Goal: Task Accomplishment & Management: Manage account settings

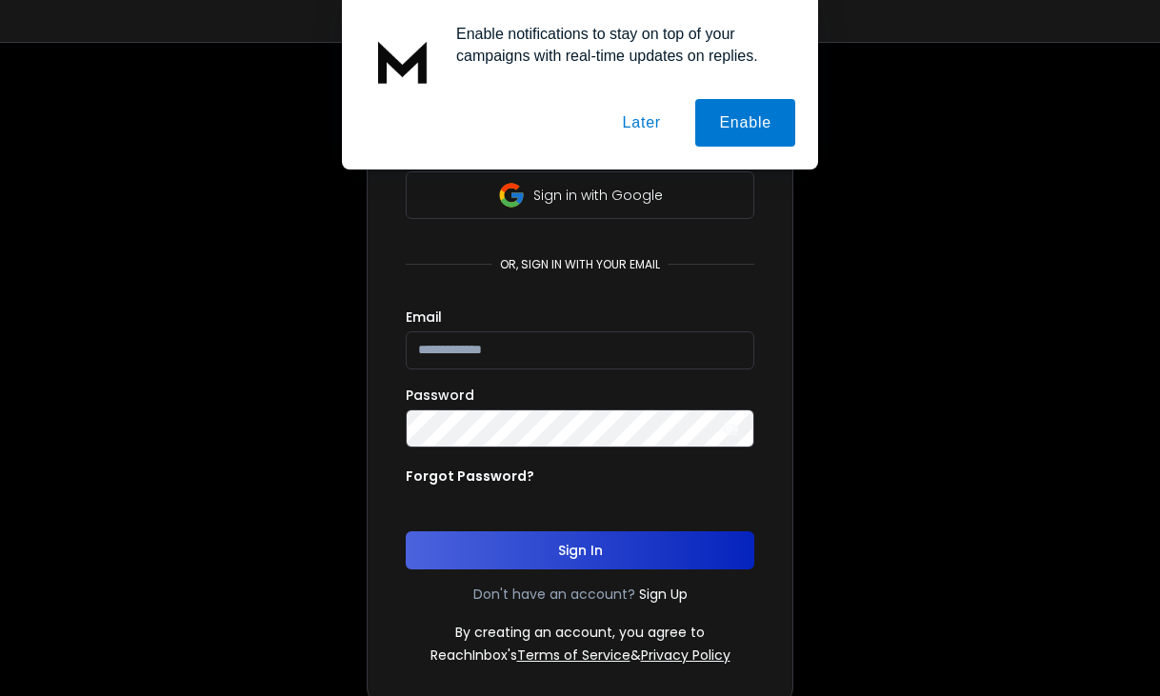
click at [588, 343] on input "email" at bounding box center [580, 350] width 349 height 38
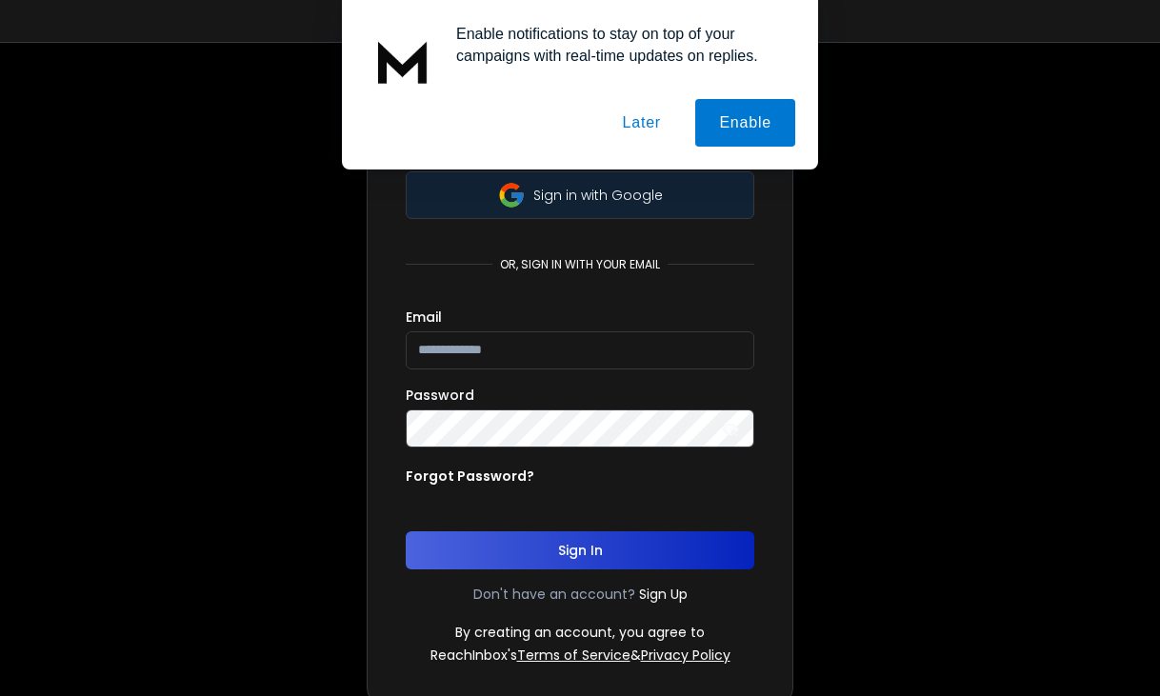
paste input "**********"
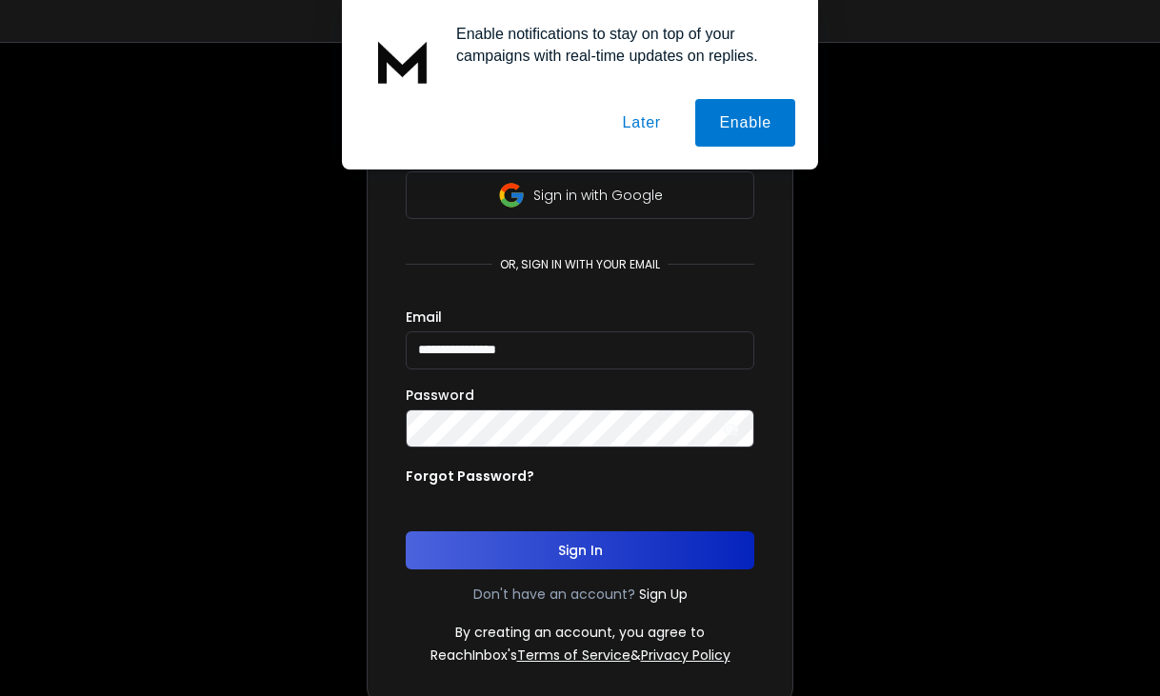
type input "**********"
click at [632, 124] on button "Later" at bounding box center [641, 123] width 86 height 48
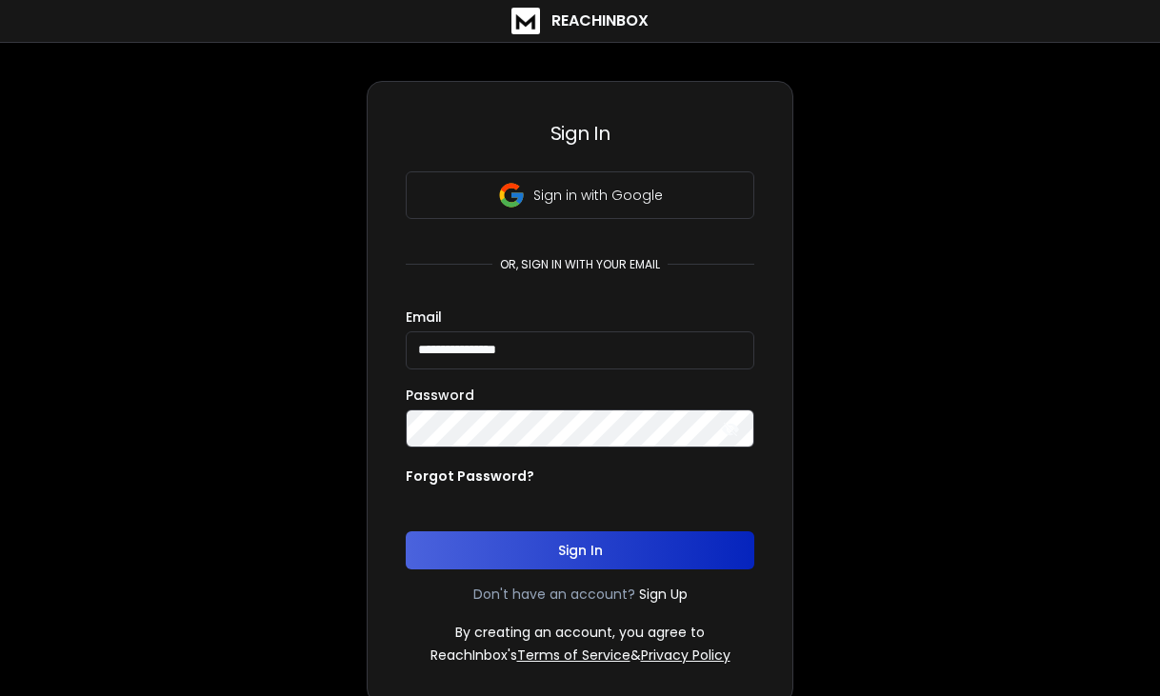
click at [606, 531] on form "**********" at bounding box center [580, 439] width 349 height 259
click at [603, 538] on button "Sign In" at bounding box center [580, 550] width 349 height 38
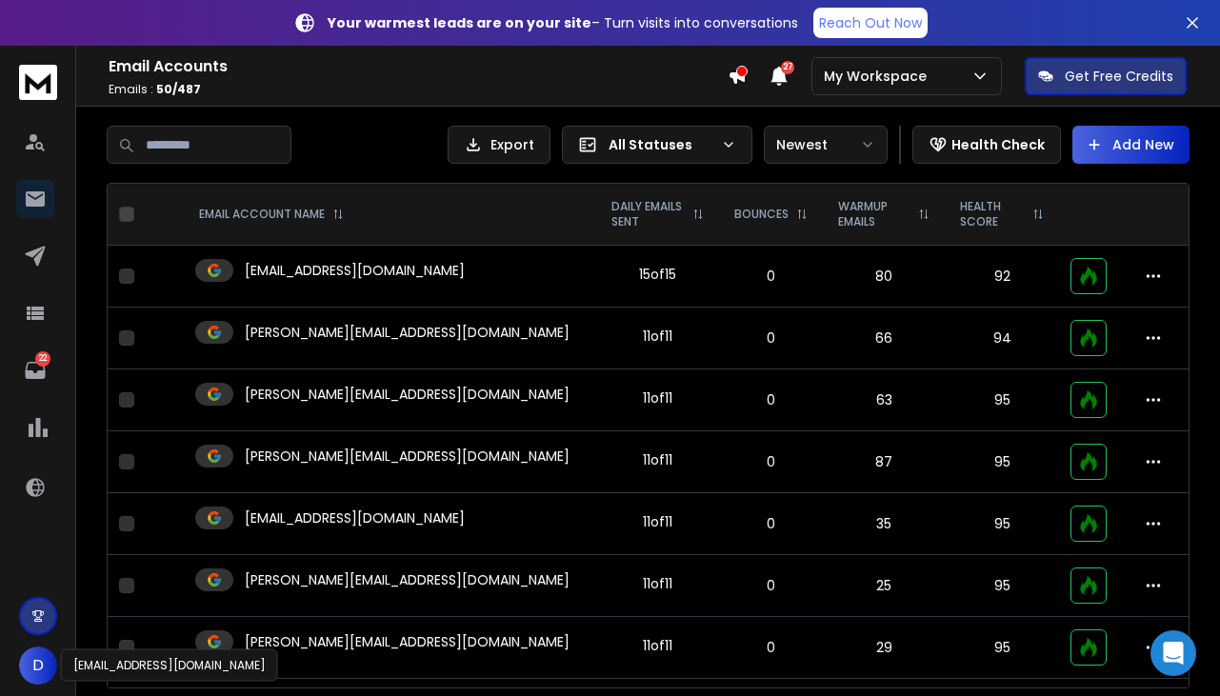
click at [47, 667] on span "D" at bounding box center [38, 666] width 38 height 38
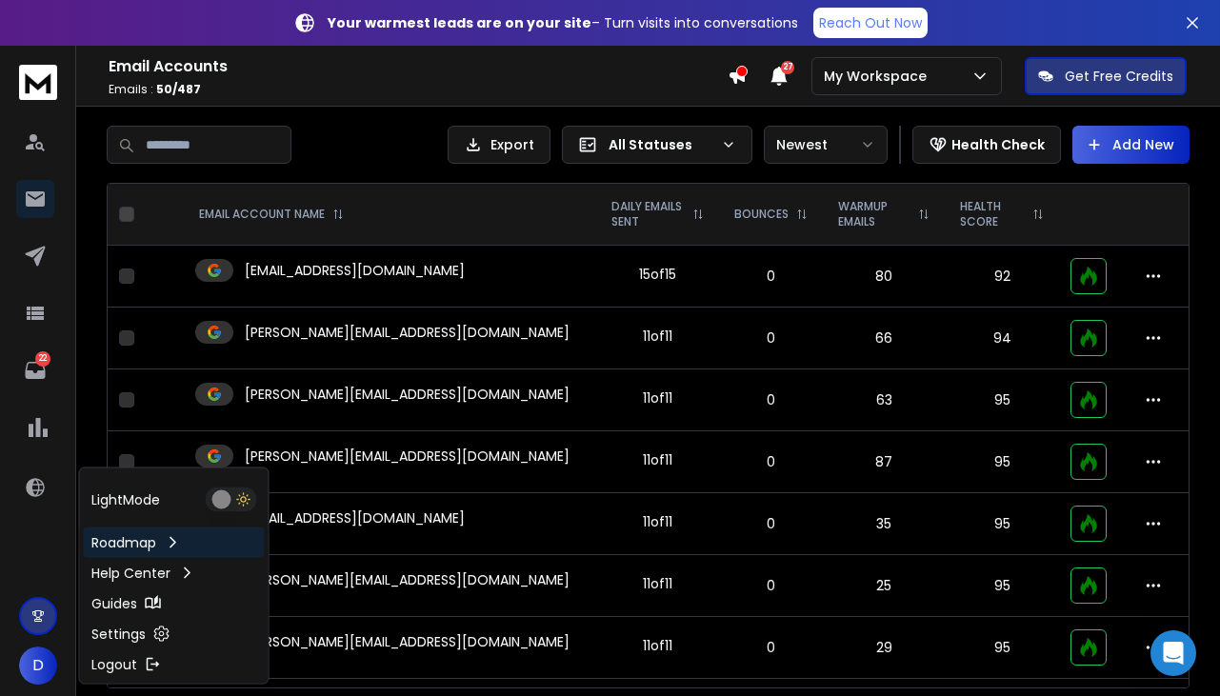
click at [255, 482] on div "Light Mode" at bounding box center [174, 495] width 189 height 55
click at [246, 498] on icon at bounding box center [243, 499] width 14 height 14
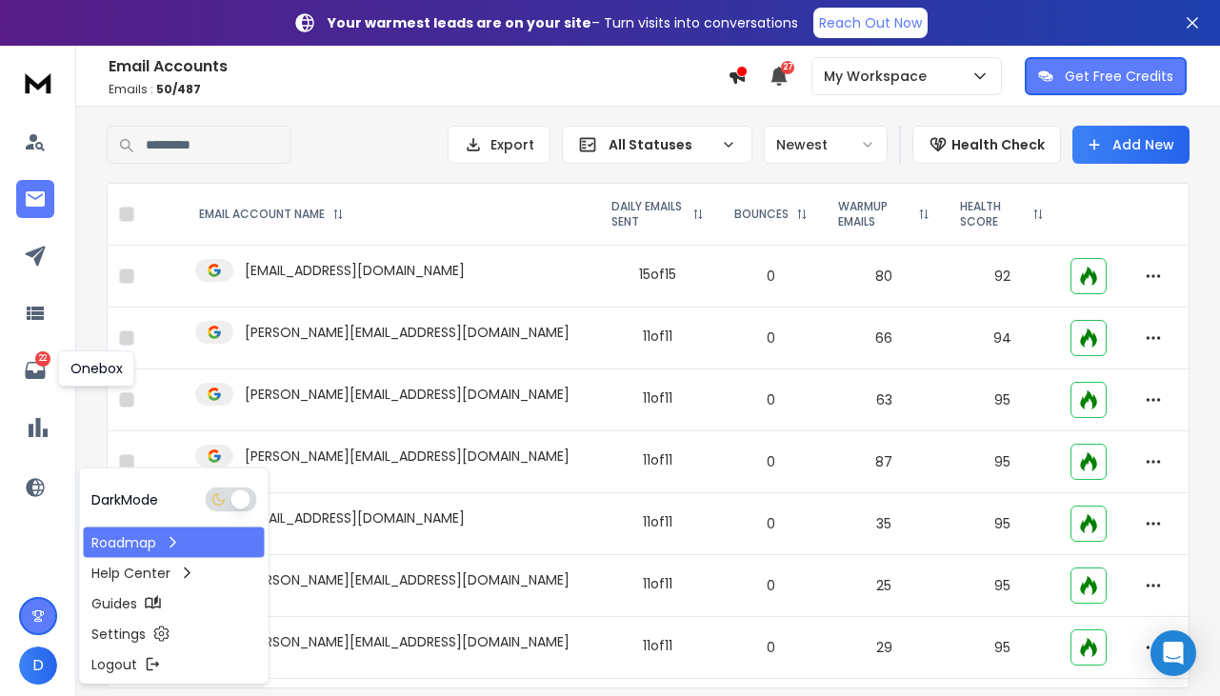
click at [55, 365] on div "22" at bounding box center [38, 374] width 44 height 46
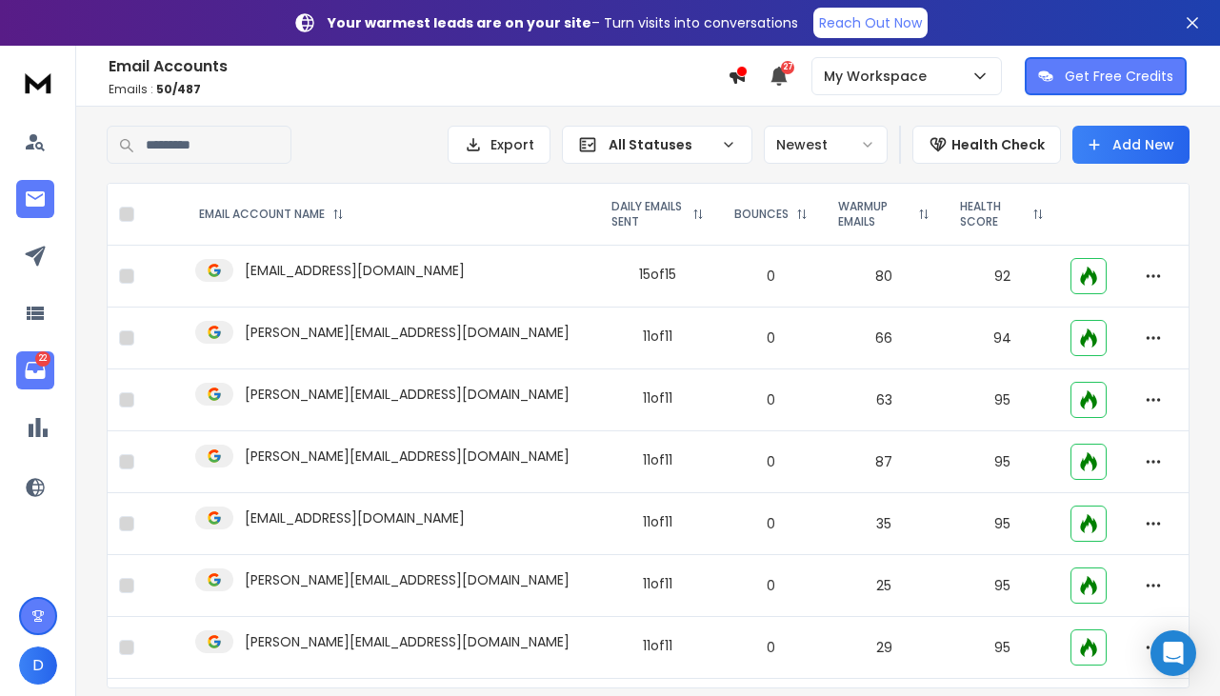
click at [33, 369] on icon at bounding box center [35, 370] width 23 height 23
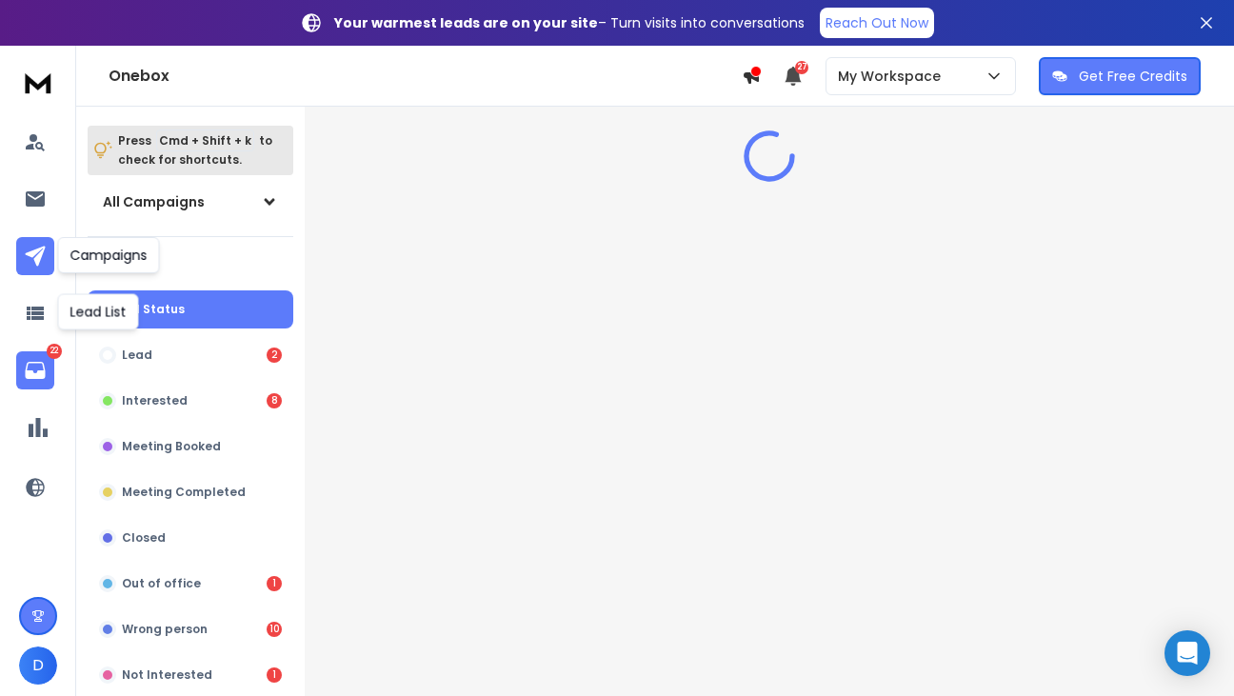
click at [34, 248] on icon at bounding box center [35, 256] width 23 height 23
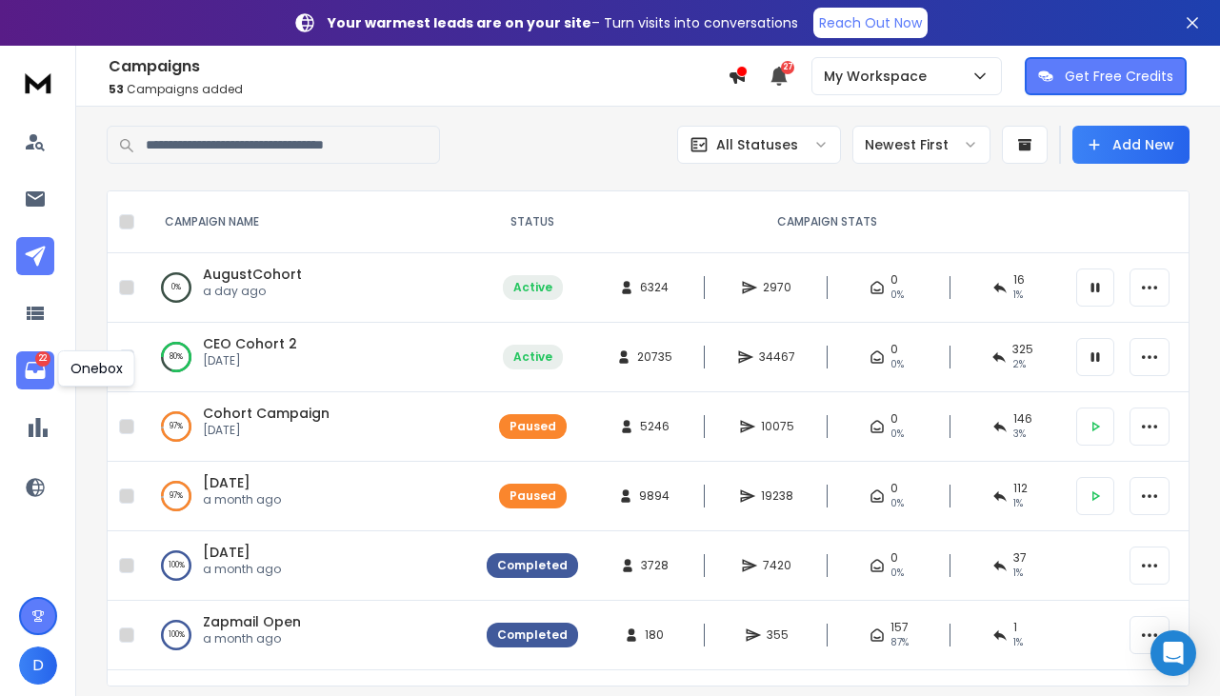
click at [40, 359] on p "22" at bounding box center [42, 358] width 15 height 15
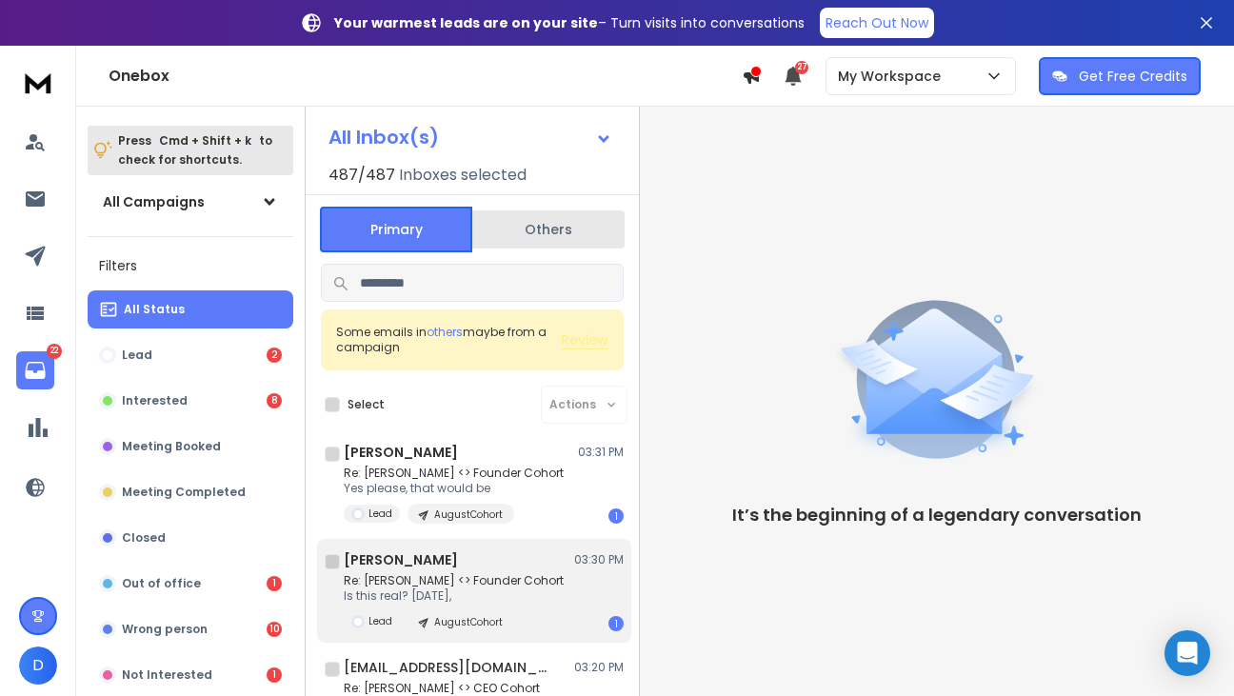
scroll to position [22, 0]
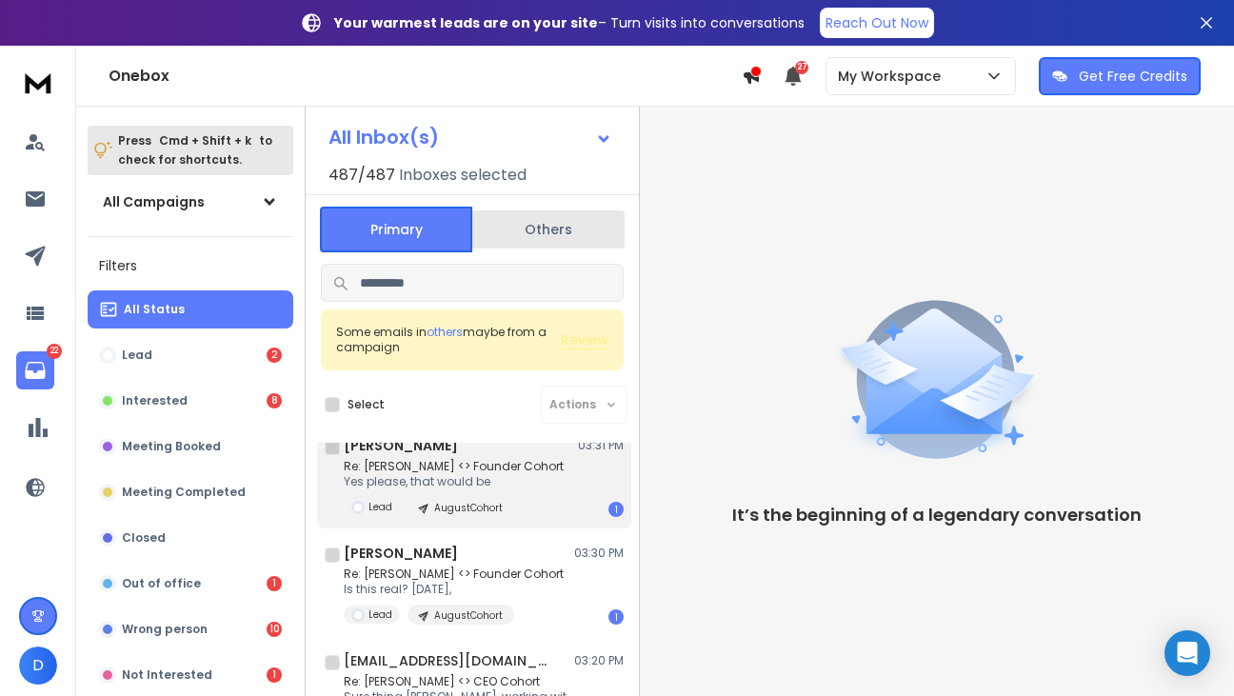
click at [568, 471] on div "Re: Brad <> Founder Cohort Yes please, that would be Lead AugustCohort 1" at bounding box center [484, 488] width 280 height 58
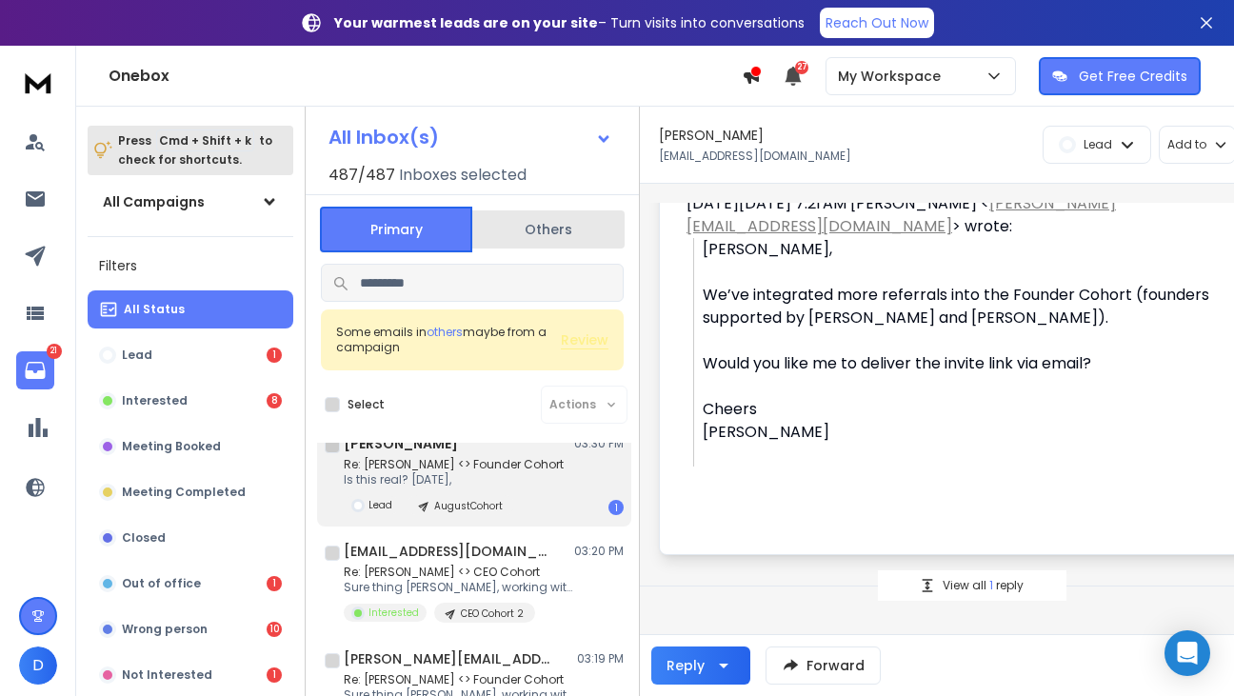
scroll to position [263, 0]
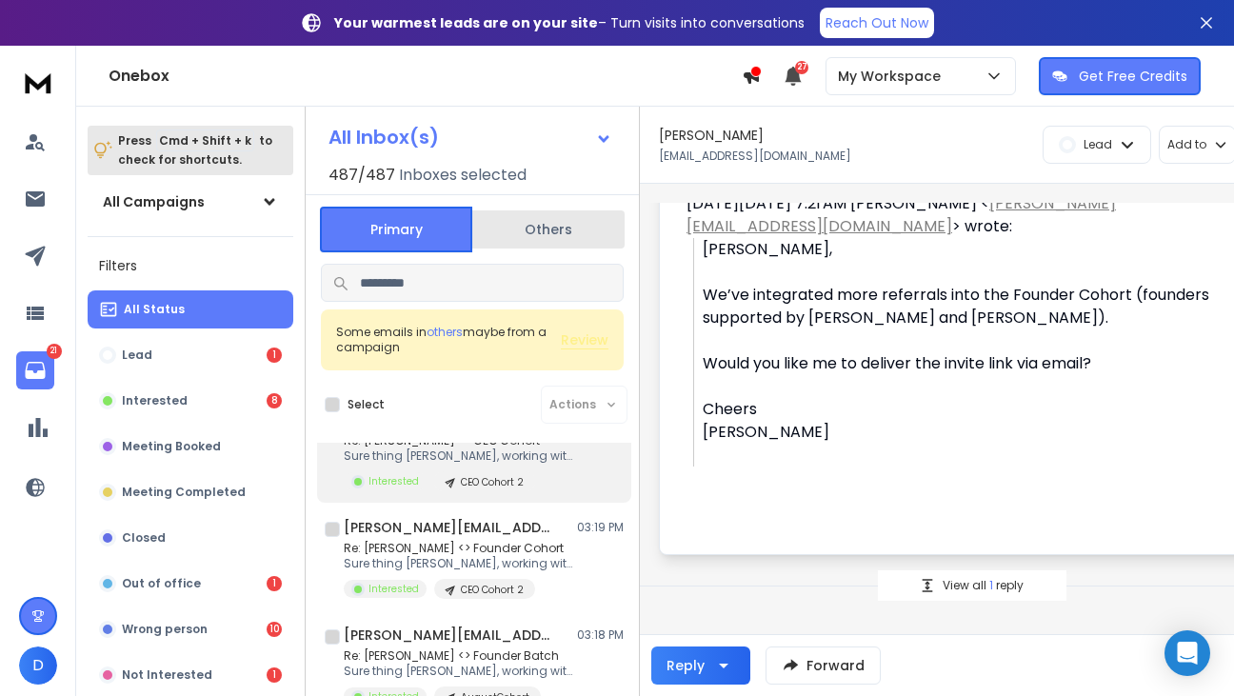
click at [577, 466] on div "Re: Aimee <> CEO Cohort Sure thing Aimee, working with Interested CEO Cohort 2" at bounding box center [484, 462] width 280 height 58
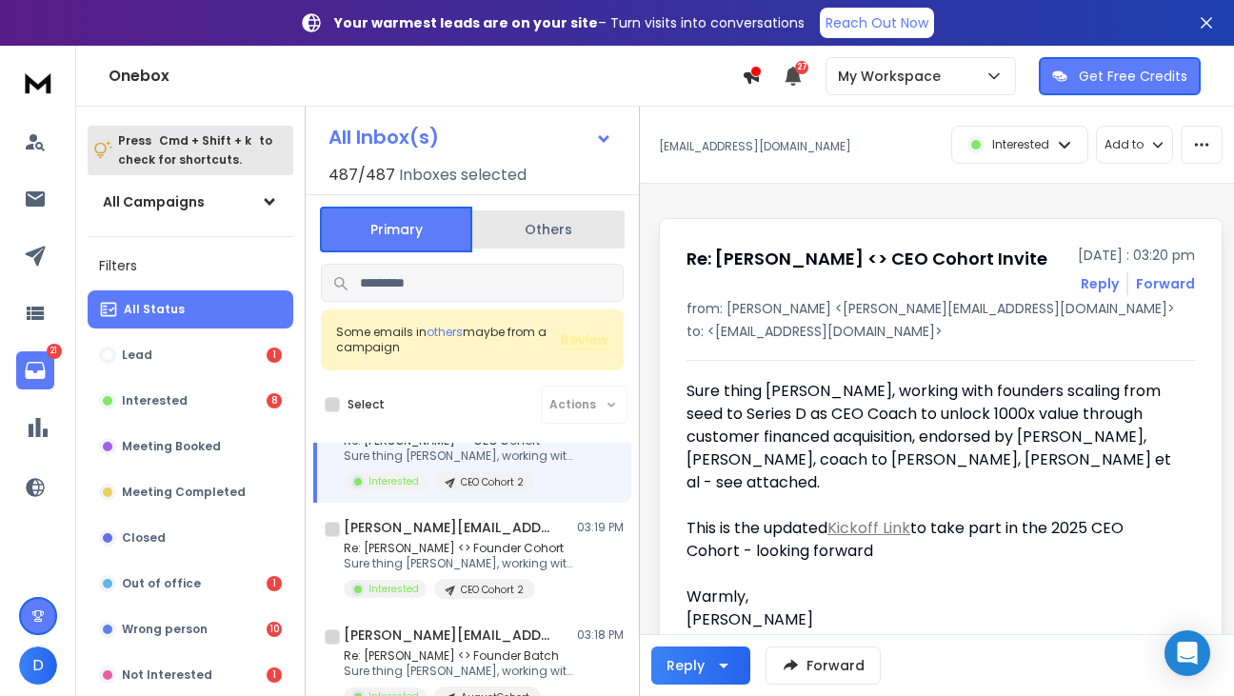
scroll to position [44, 0]
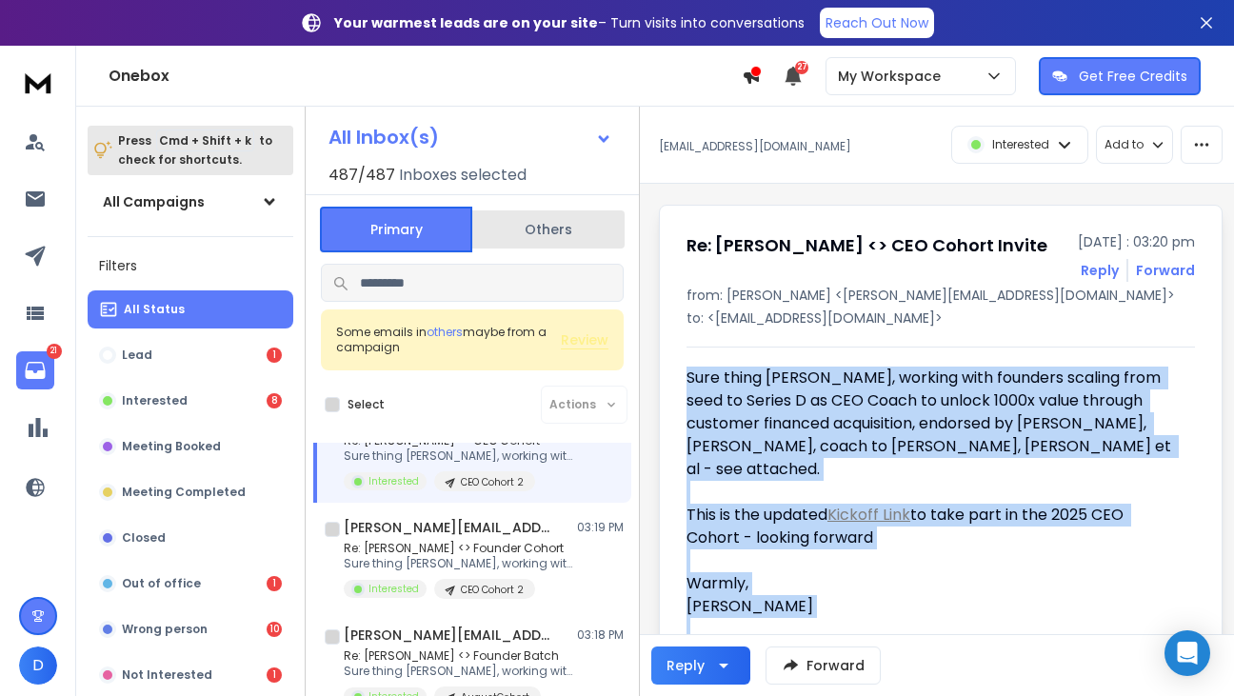
drag, startPoint x: 750, startPoint y: 532, endPoint x: 681, endPoint y: 366, distance: 180.6
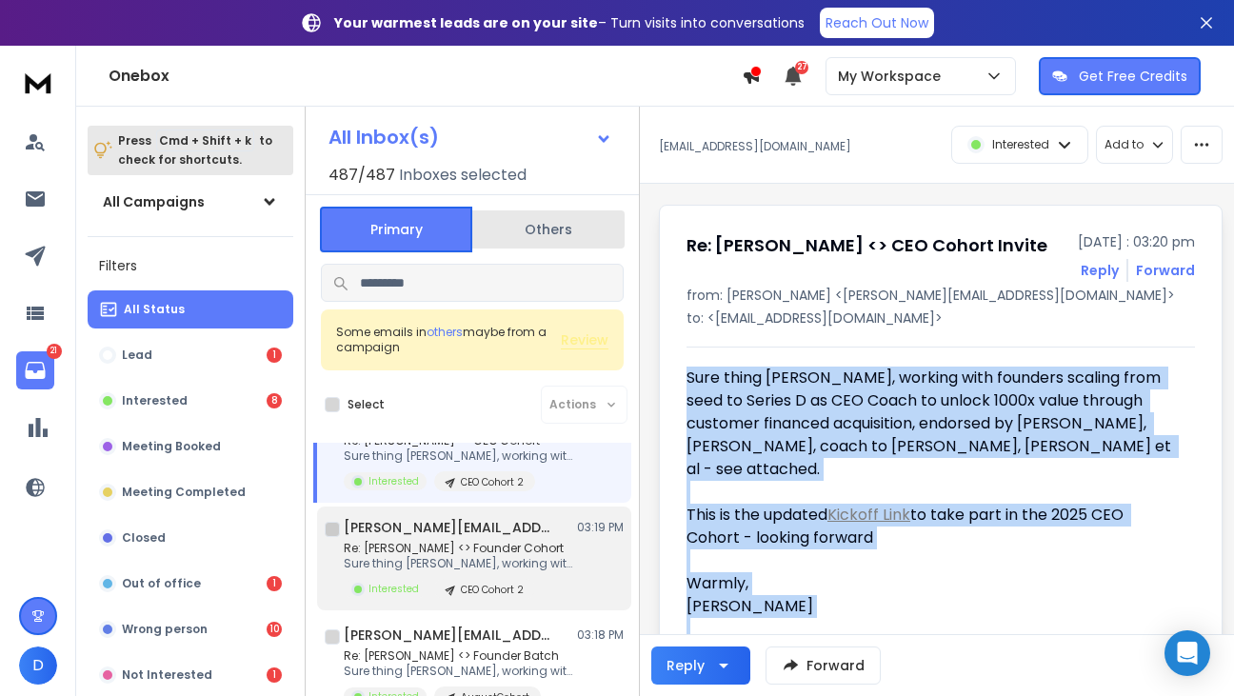
copy div "Sure thing Aimee, working with founders scaling from seed to Series D as CEO Co…"
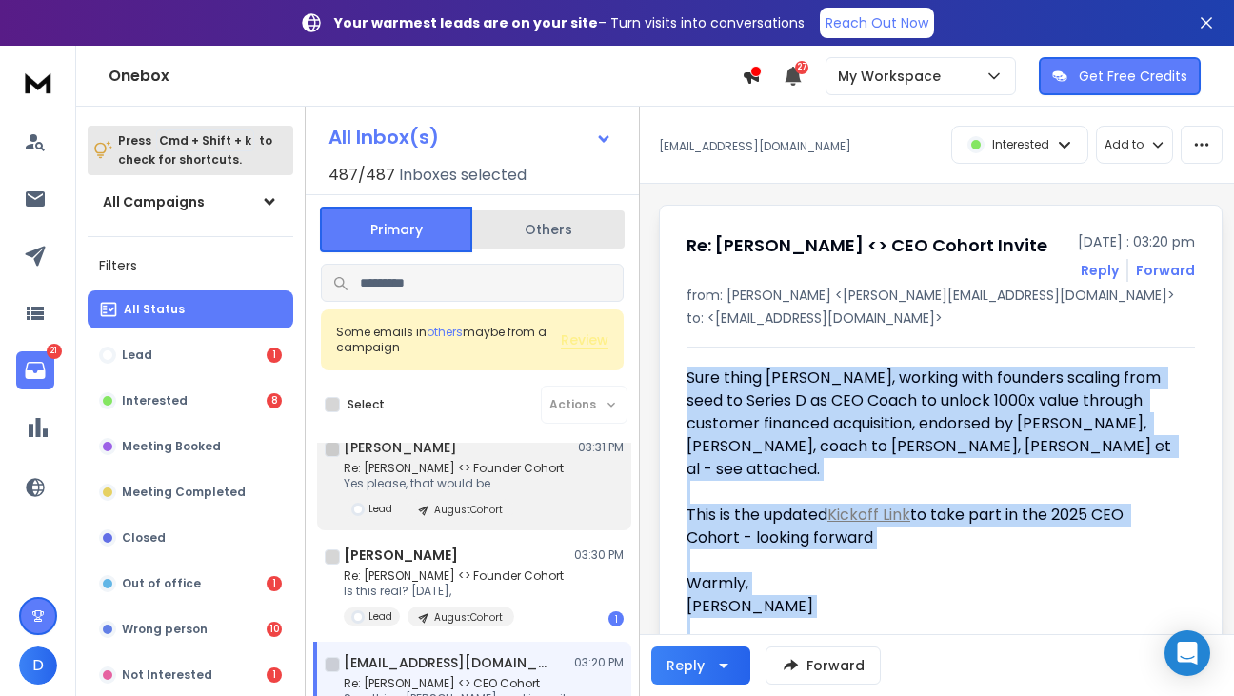
scroll to position [0, 0]
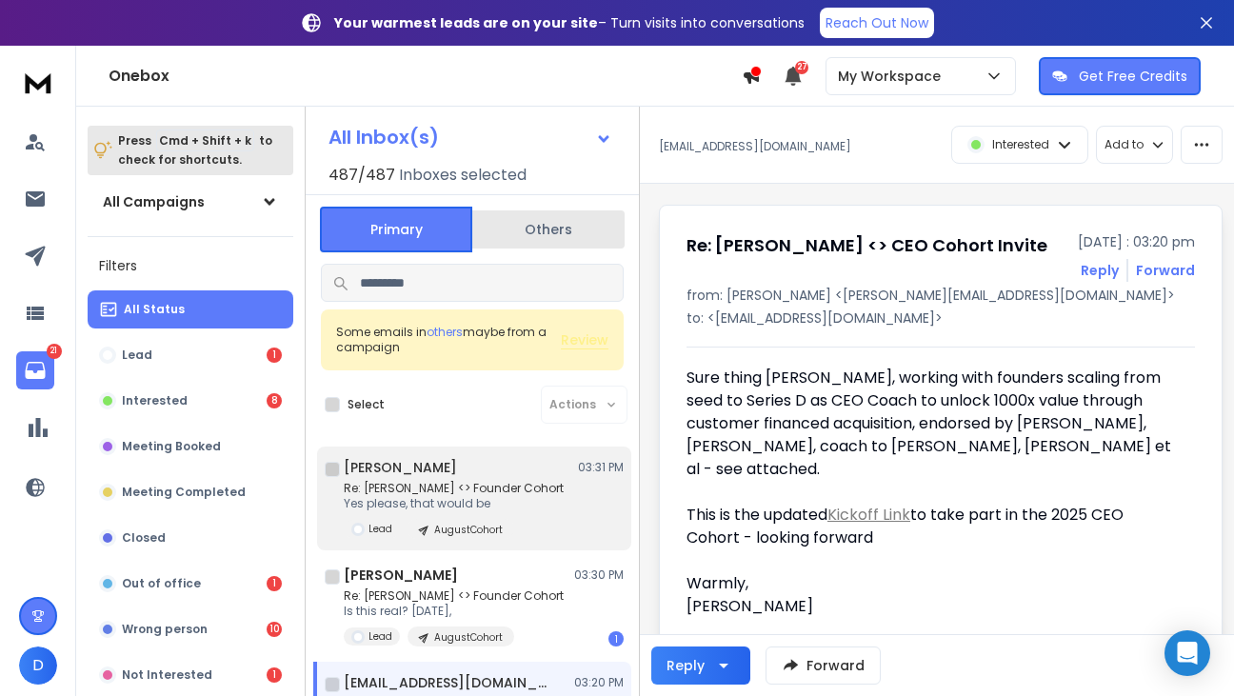
click at [569, 478] on div "Bradley Bertoch 03:31 PM Re: Brad <> Founder Cohort Yes please, that would be L…" at bounding box center [484, 498] width 280 height 81
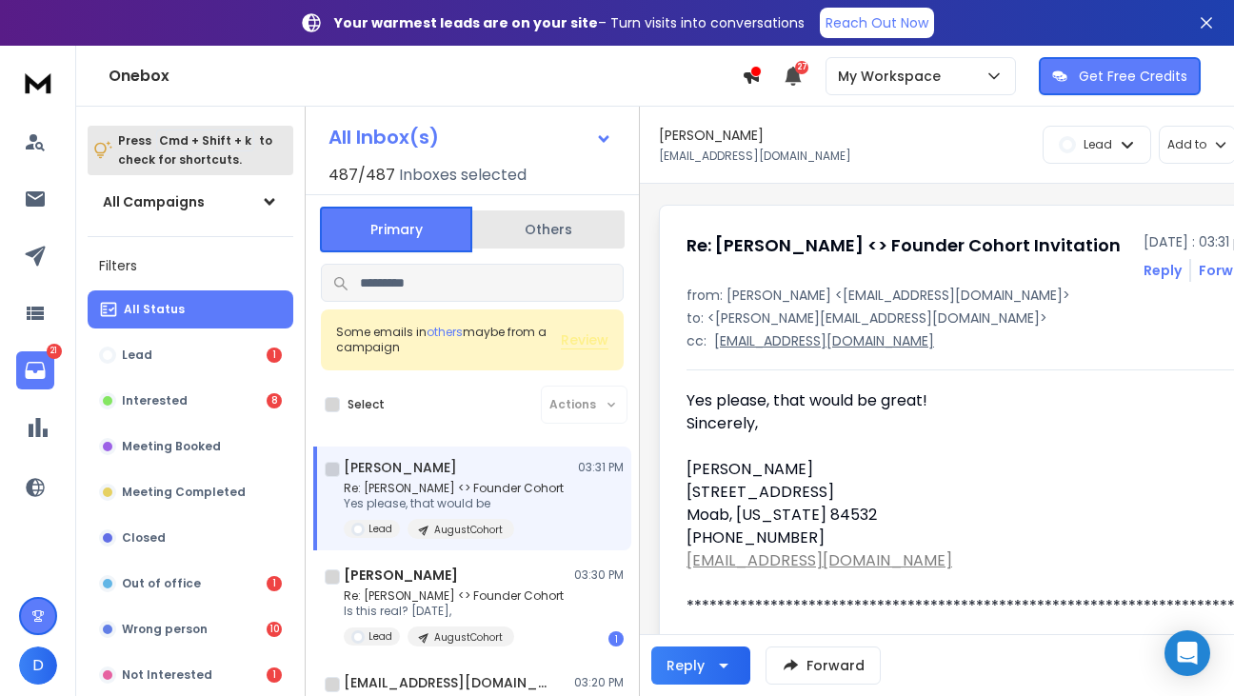
click at [687, 663] on div "Reply" at bounding box center [686, 665] width 38 height 19
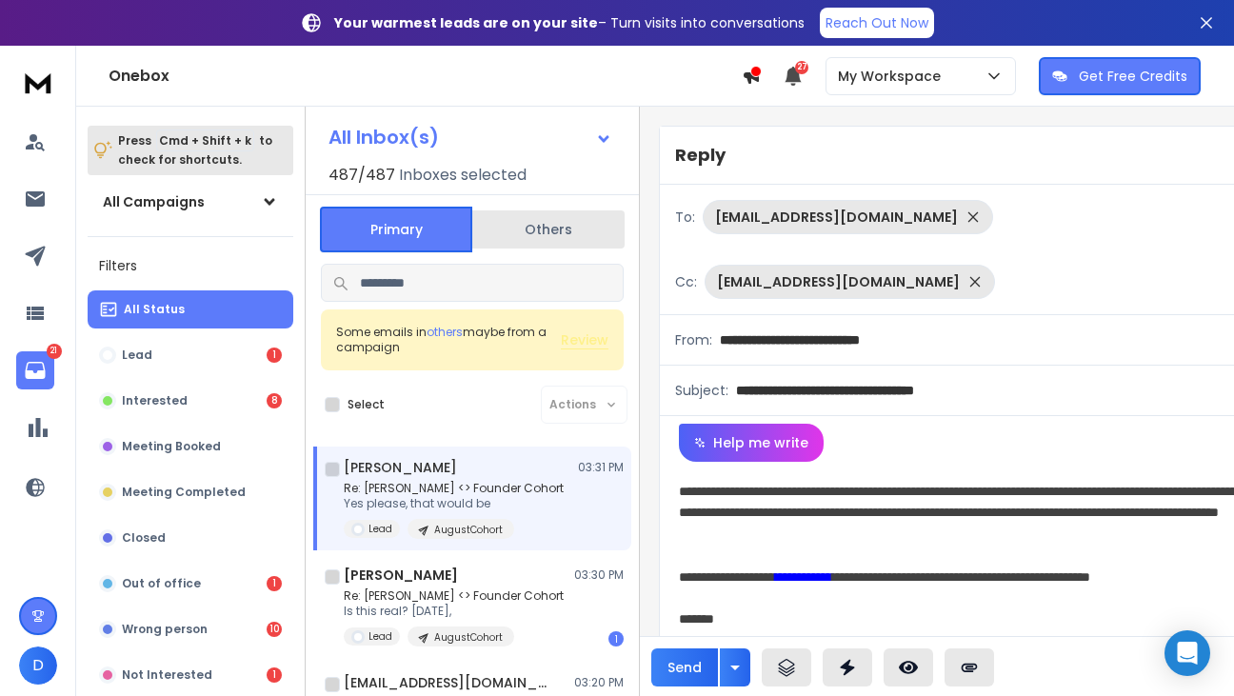
click at [750, 496] on div "**********" at bounding box center [1005, 566] width 652 height 170
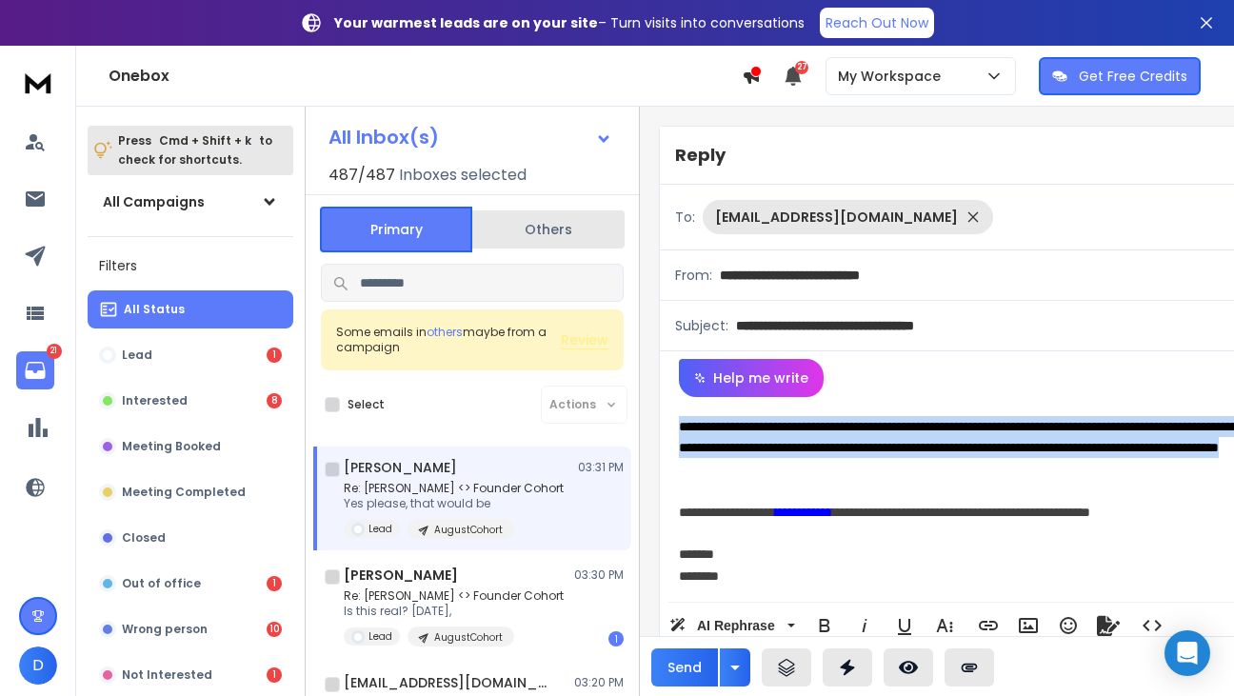
click at [750, 496] on div at bounding box center [1005, 490] width 652 height 21
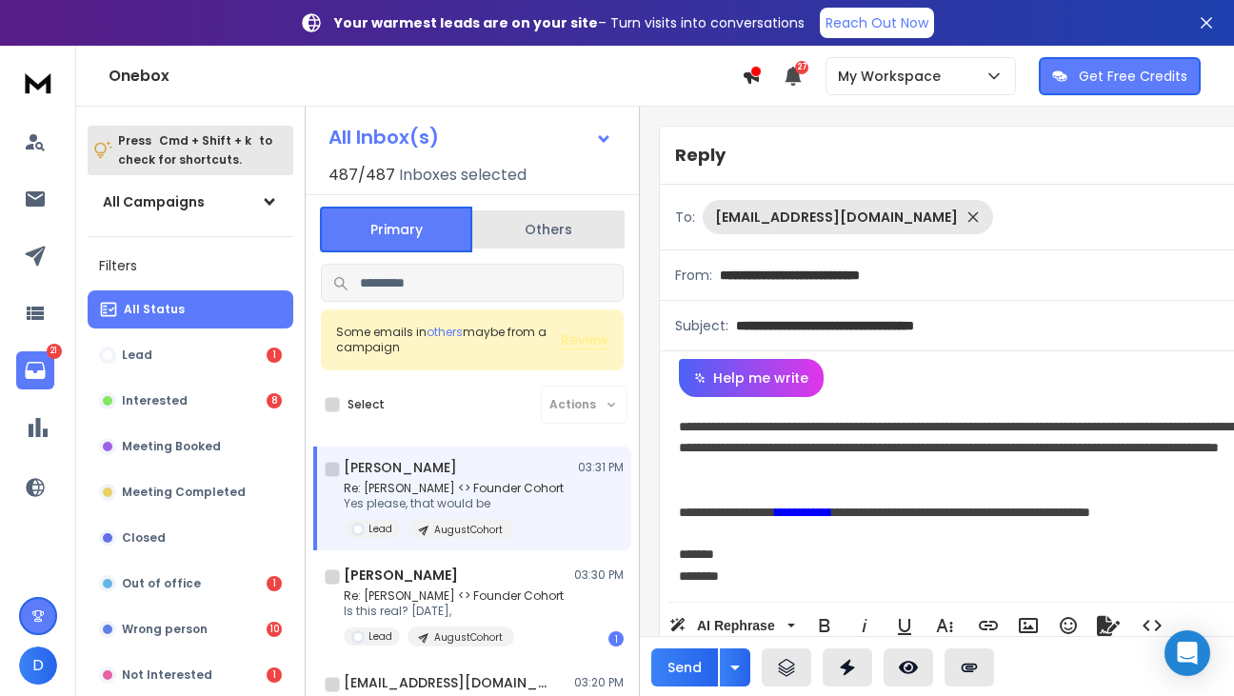
click at [758, 422] on div "**********" at bounding box center [998, 448] width 638 height 64
click at [763, 428] on div "**********" at bounding box center [998, 448] width 638 height 64
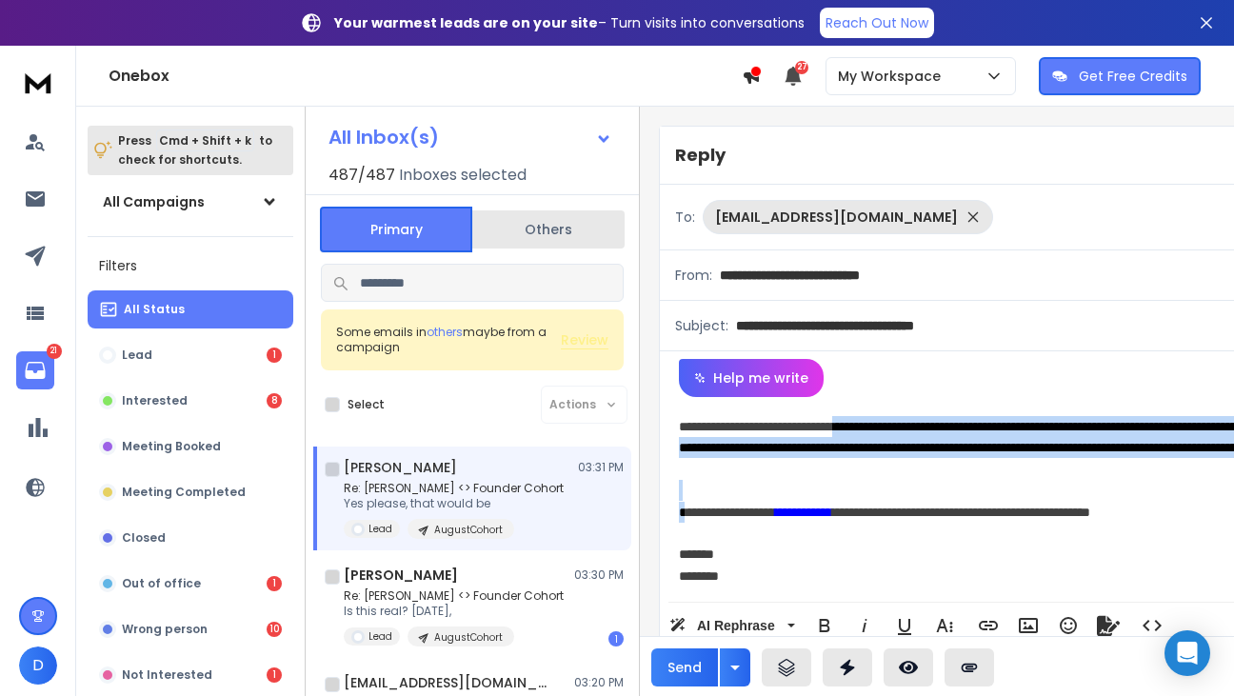
drag, startPoint x: 686, startPoint y: 514, endPoint x: 867, endPoint y: 428, distance: 201.5
click at [867, 428] on div "**********" at bounding box center [1005, 501] width 652 height 170
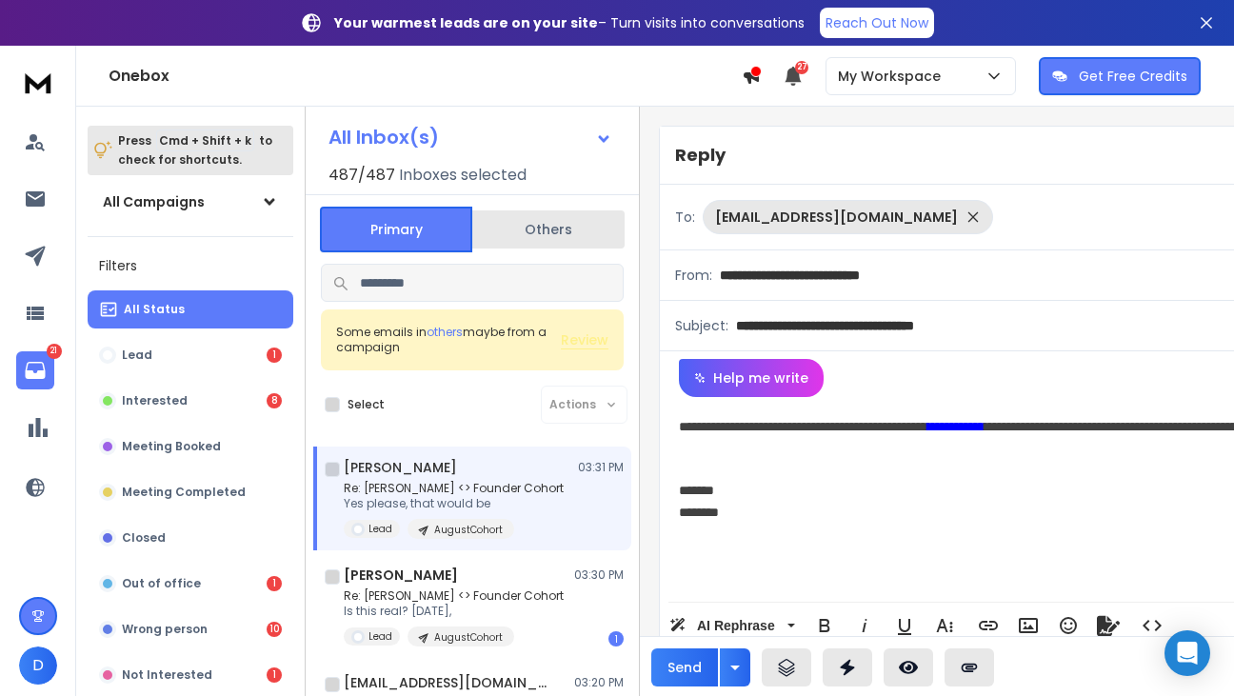
click at [880, 509] on div "********" at bounding box center [998, 512] width 638 height 21
click at [747, 602] on div at bounding box center [1005, 597] width 652 height 21
click at [749, 587] on div at bounding box center [1005, 576] width 652 height 21
click at [972, 667] on icon at bounding box center [970, 668] width 16 height 9
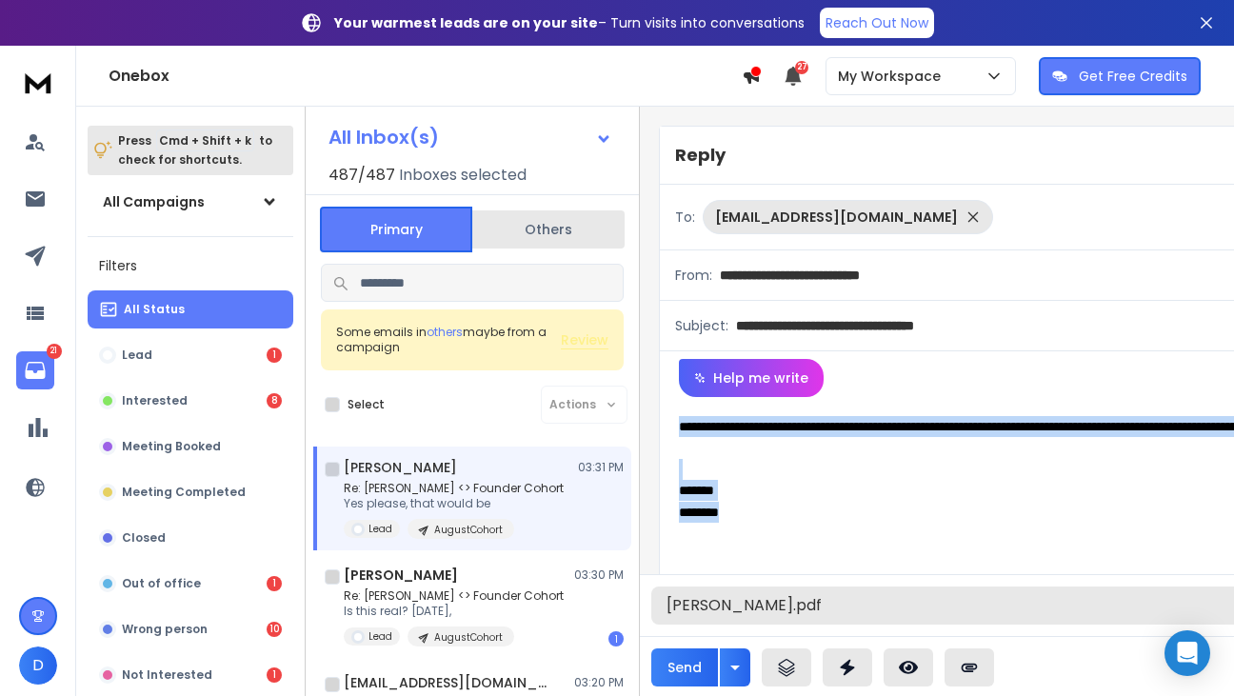
drag, startPoint x: 781, startPoint y: 512, endPoint x: 668, endPoint y: 408, distance: 154.3
click at [668, 408] on div "**********" at bounding box center [1005, 497] width 690 height 201
copy div "**********"
click at [793, 502] on div "*******" at bounding box center [998, 480] width 638 height 43
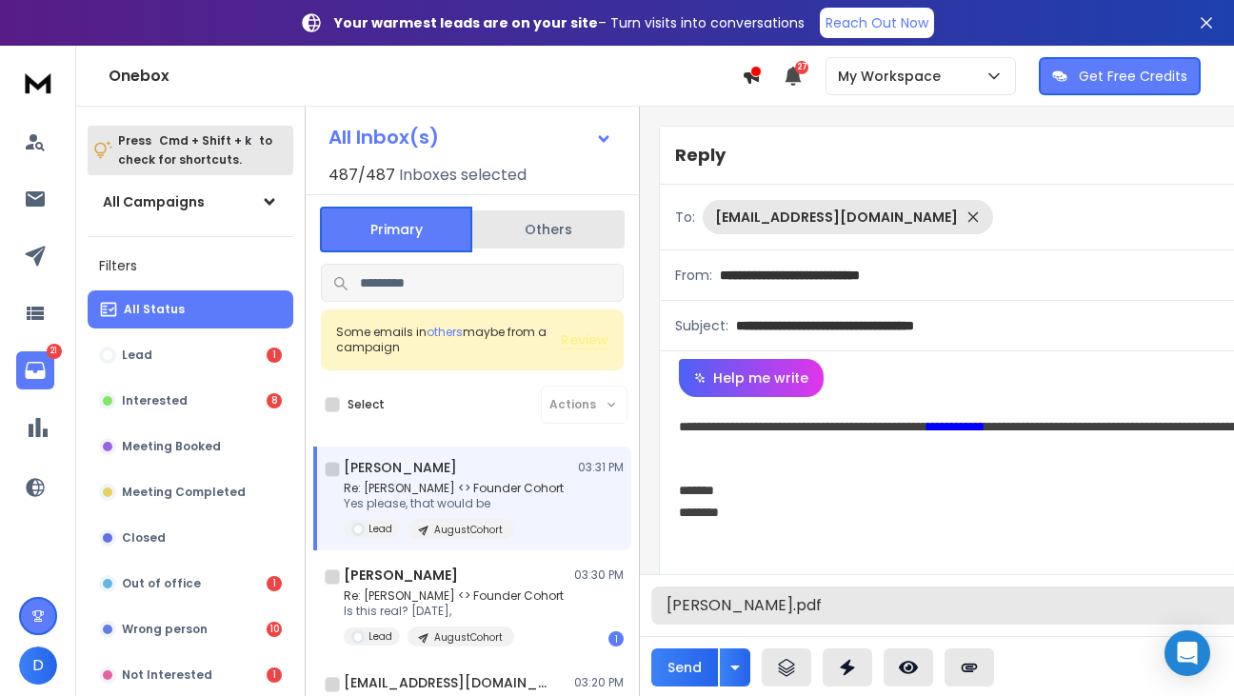
click at [690, 664] on button "Send" at bounding box center [684, 667] width 67 height 38
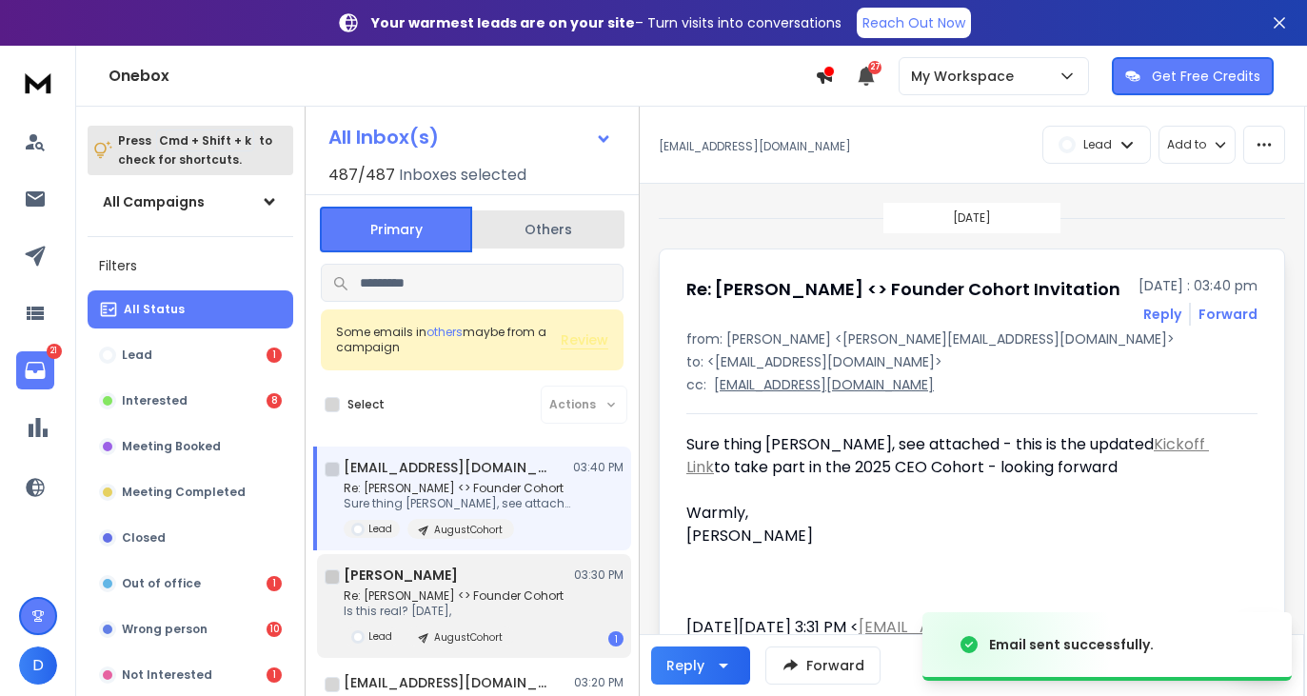
click at [574, 572] on p "03:30 PM" at bounding box center [599, 575] width 50 height 15
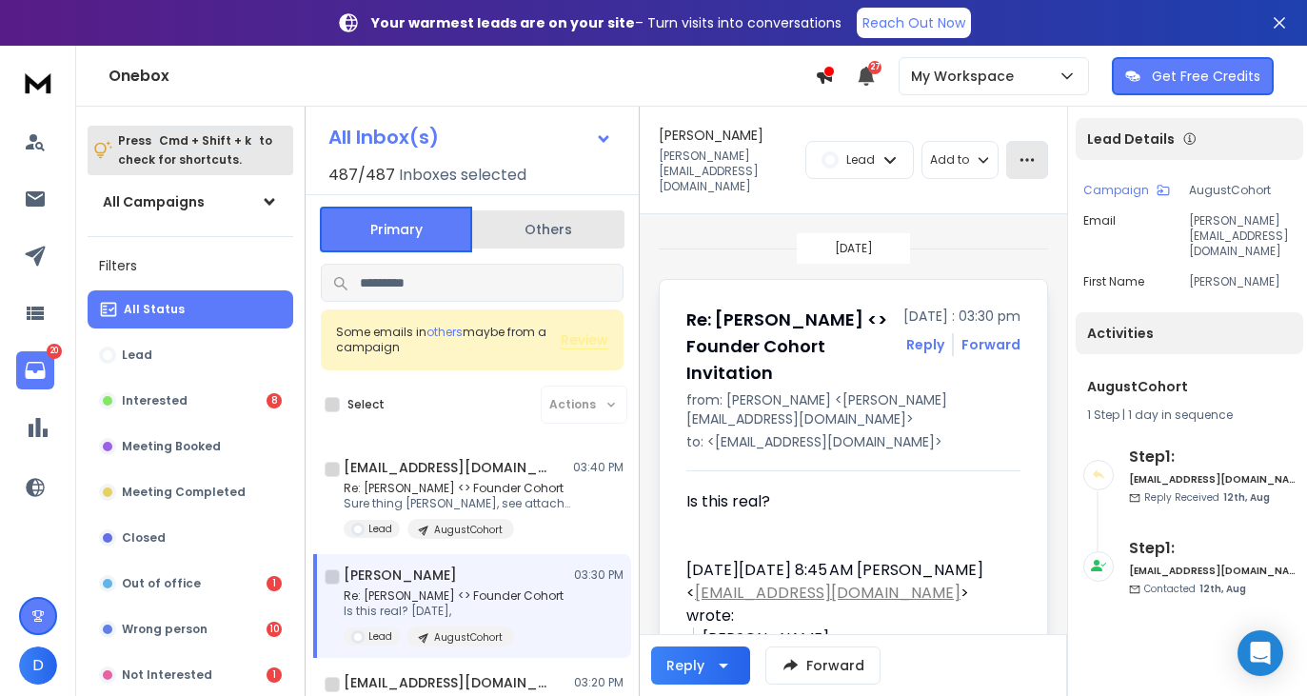
click at [1048, 141] on button "button" at bounding box center [1028, 160] width 42 height 38
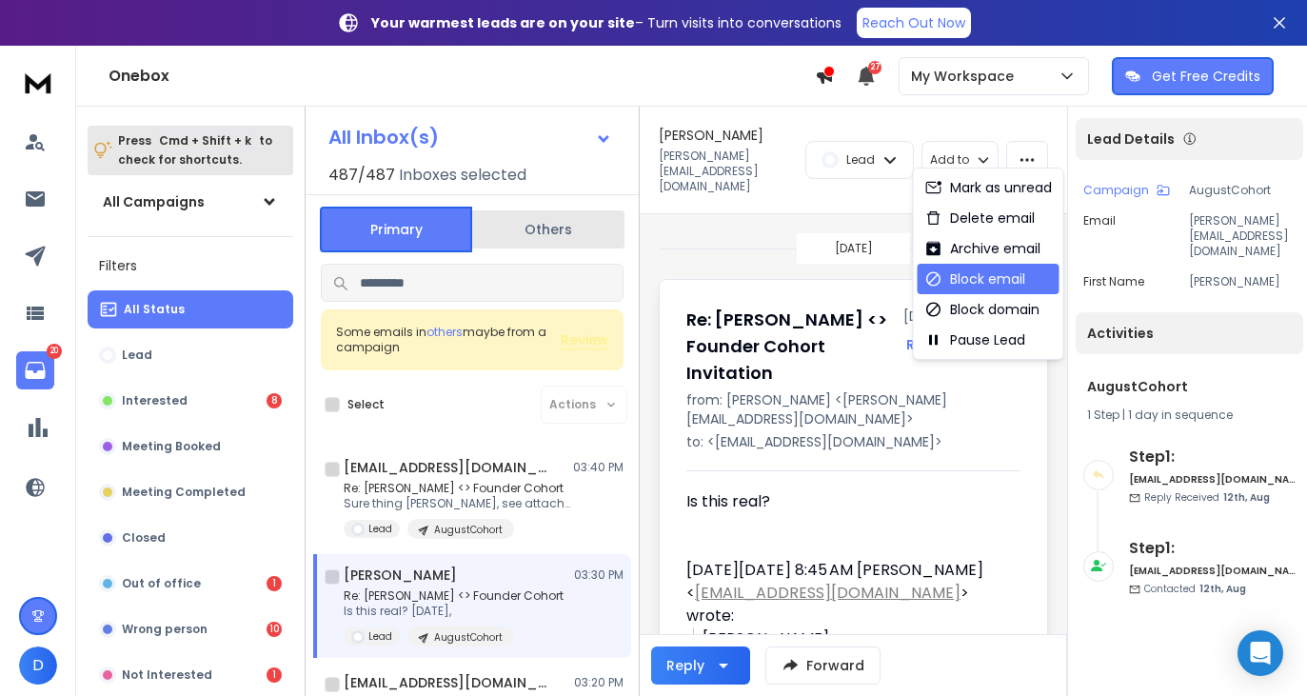
click at [1020, 279] on div "Block email" at bounding box center [976, 278] width 100 height 19
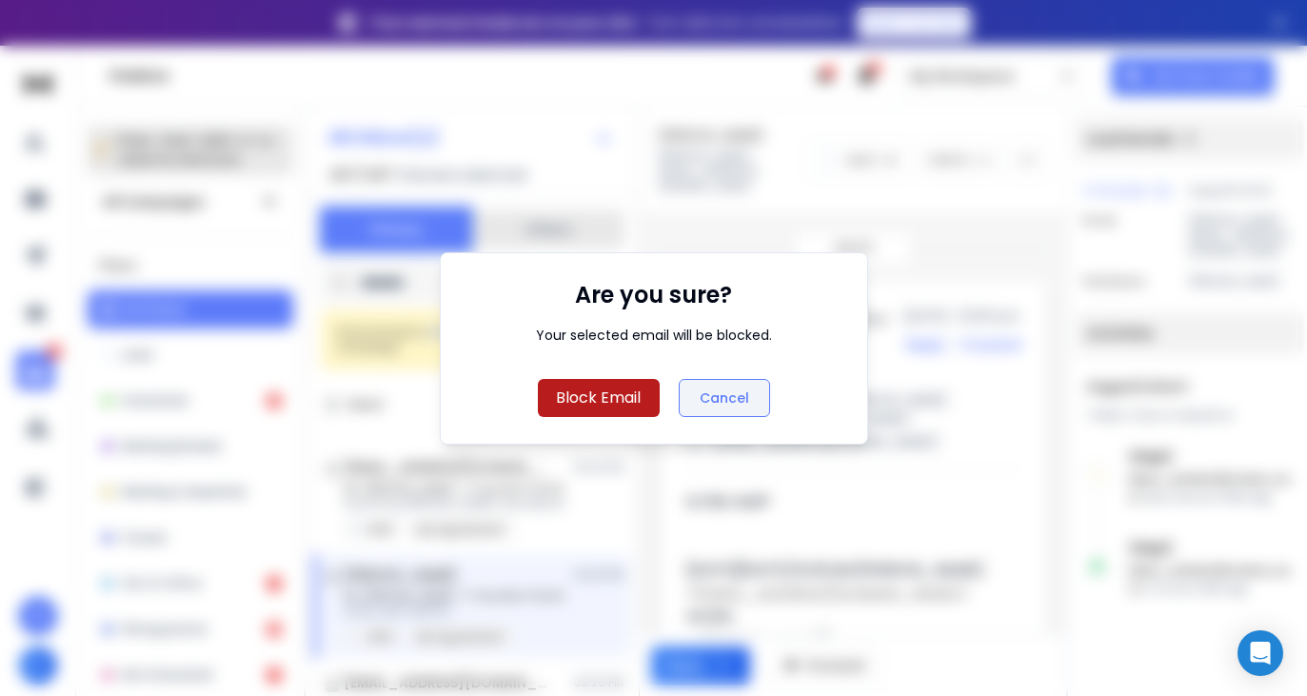
click at [601, 395] on button "Block Email" at bounding box center [599, 398] width 122 height 38
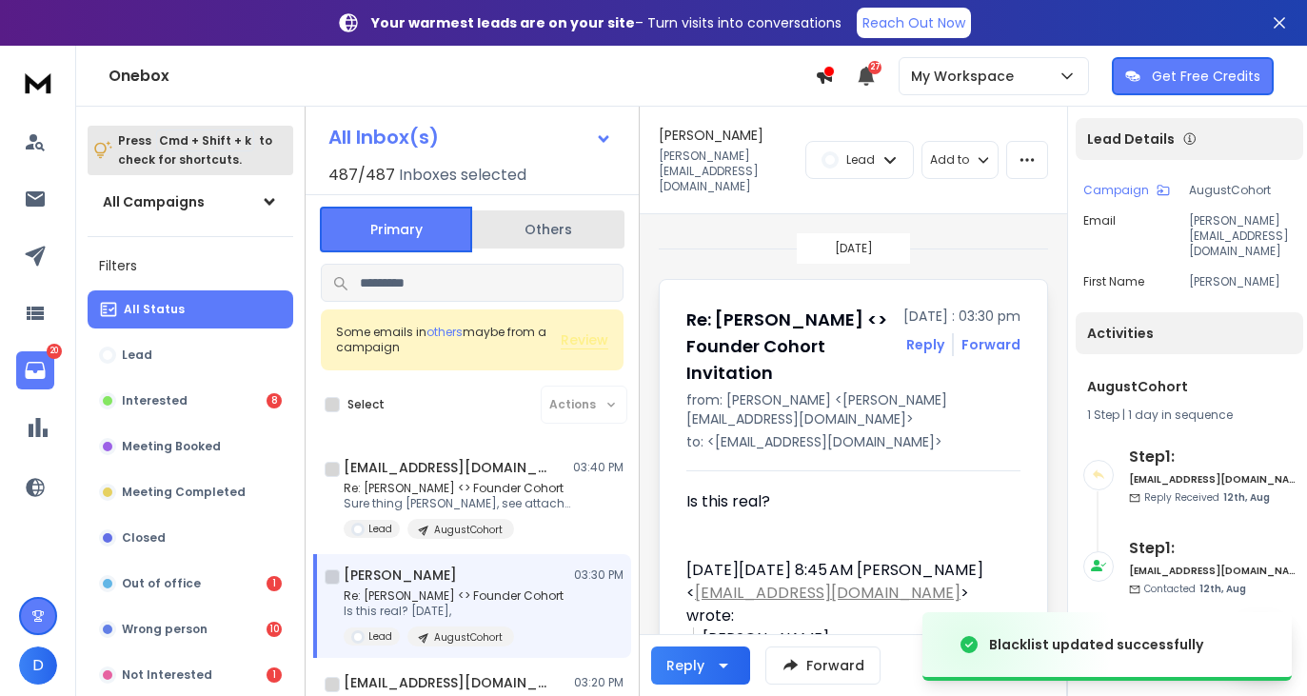
click at [543, 236] on button "Others" at bounding box center [548, 230] width 152 height 42
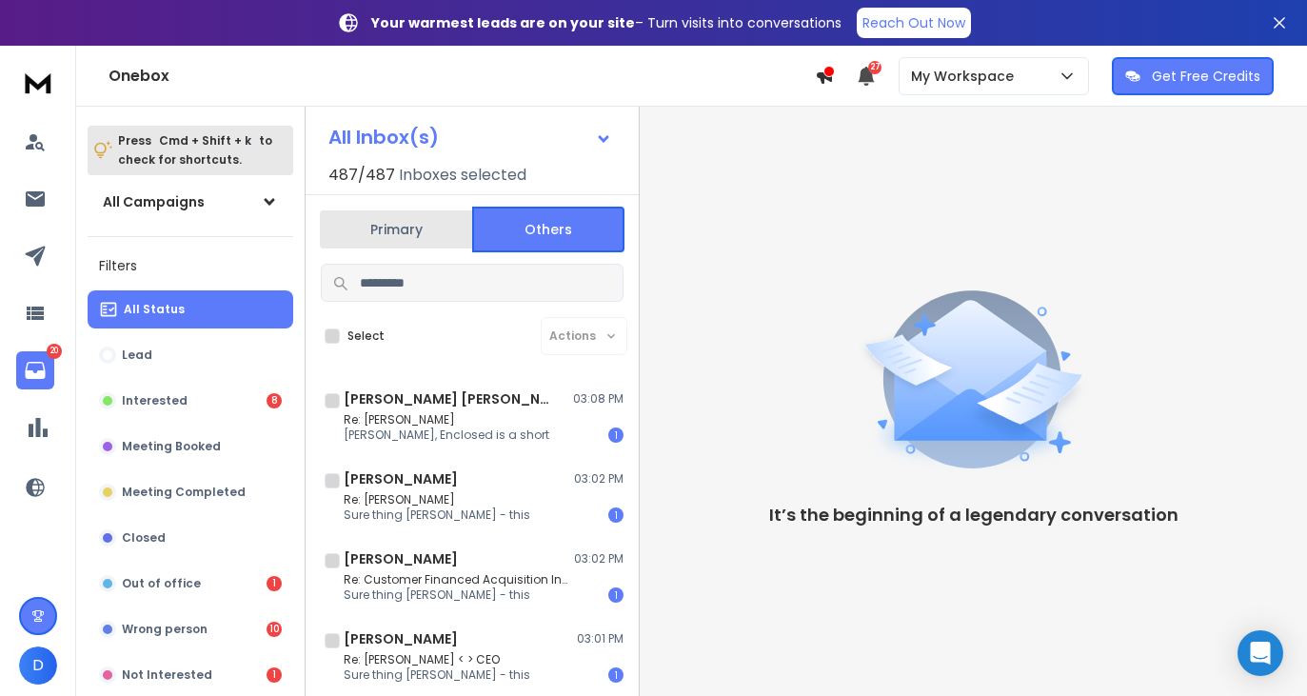
click at [404, 221] on button "Primary" at bounding box center [396, 230] width 152 height 42
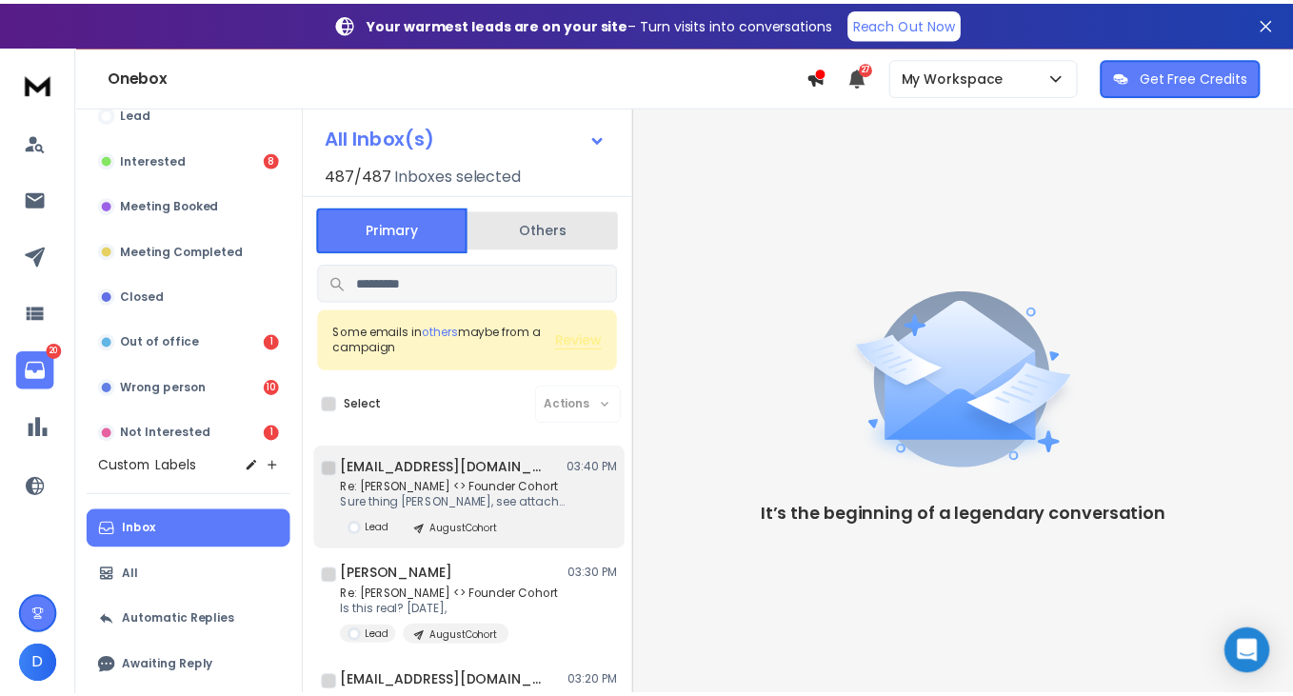
scroll to position [241, 0]
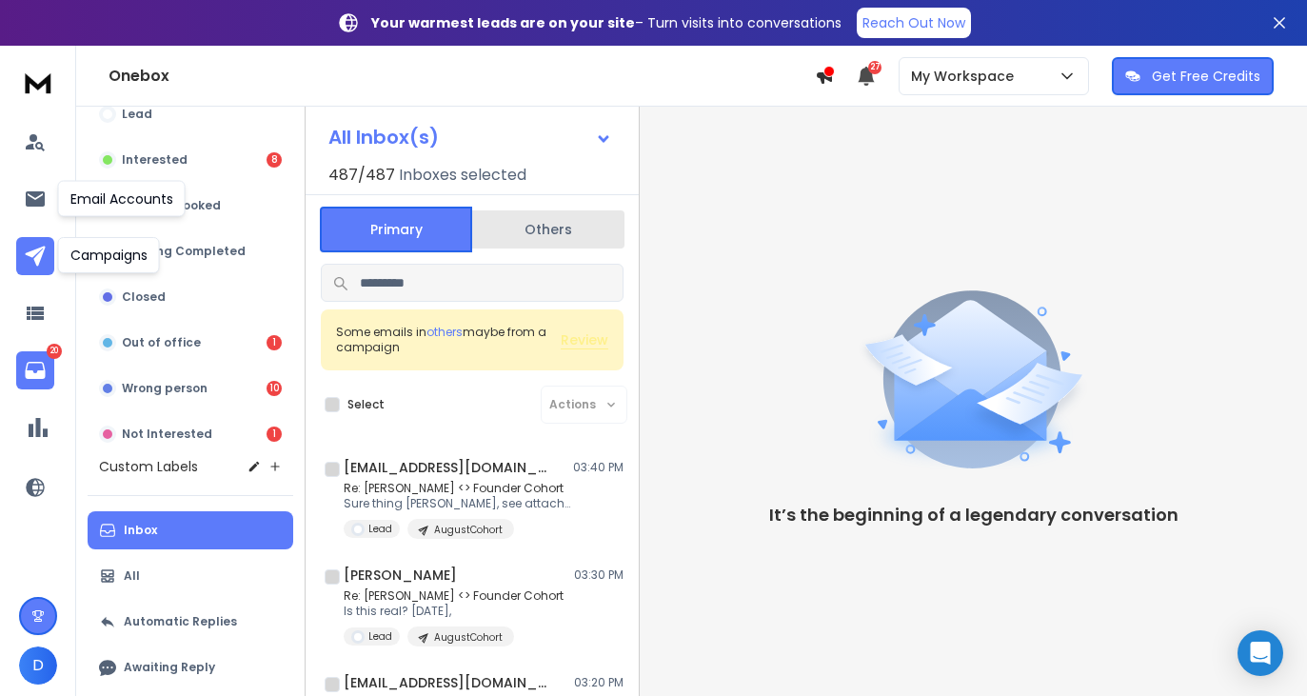
click at [36, 249] on icon at bounding box center [35, 256] width 20 height 20
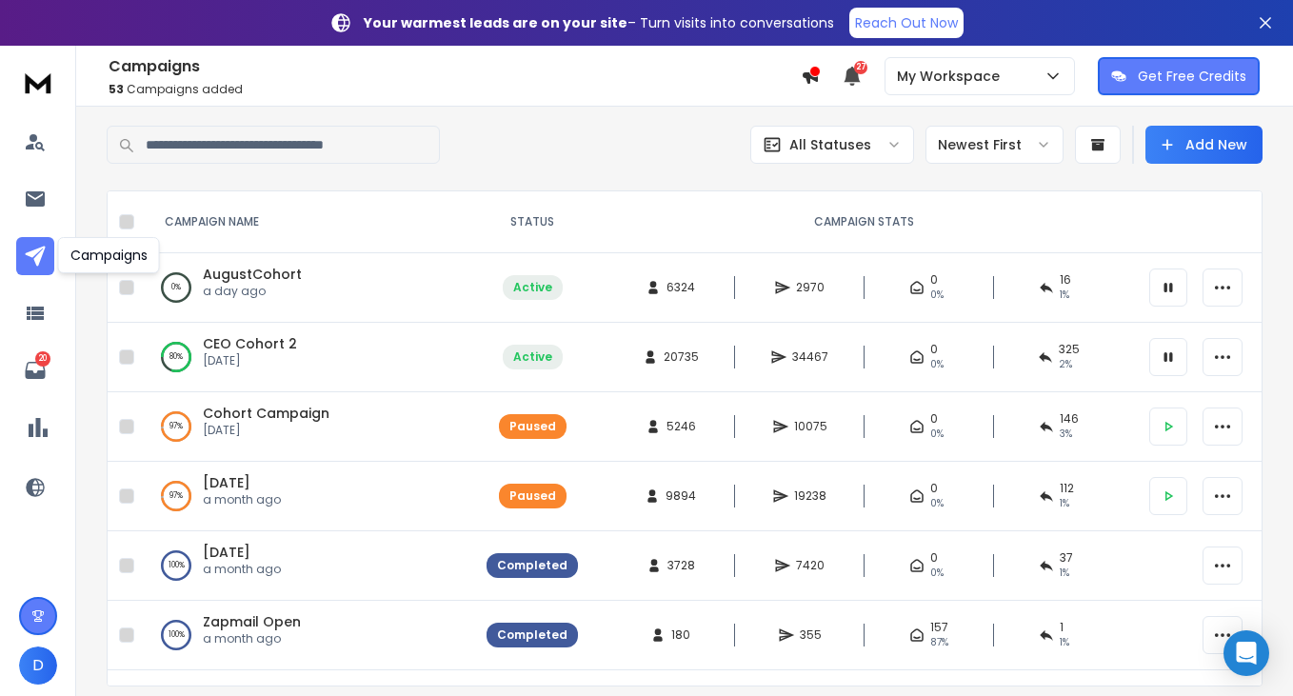
click at [33, 257] on icon at bounding box center [35, 256] width 23 height 23
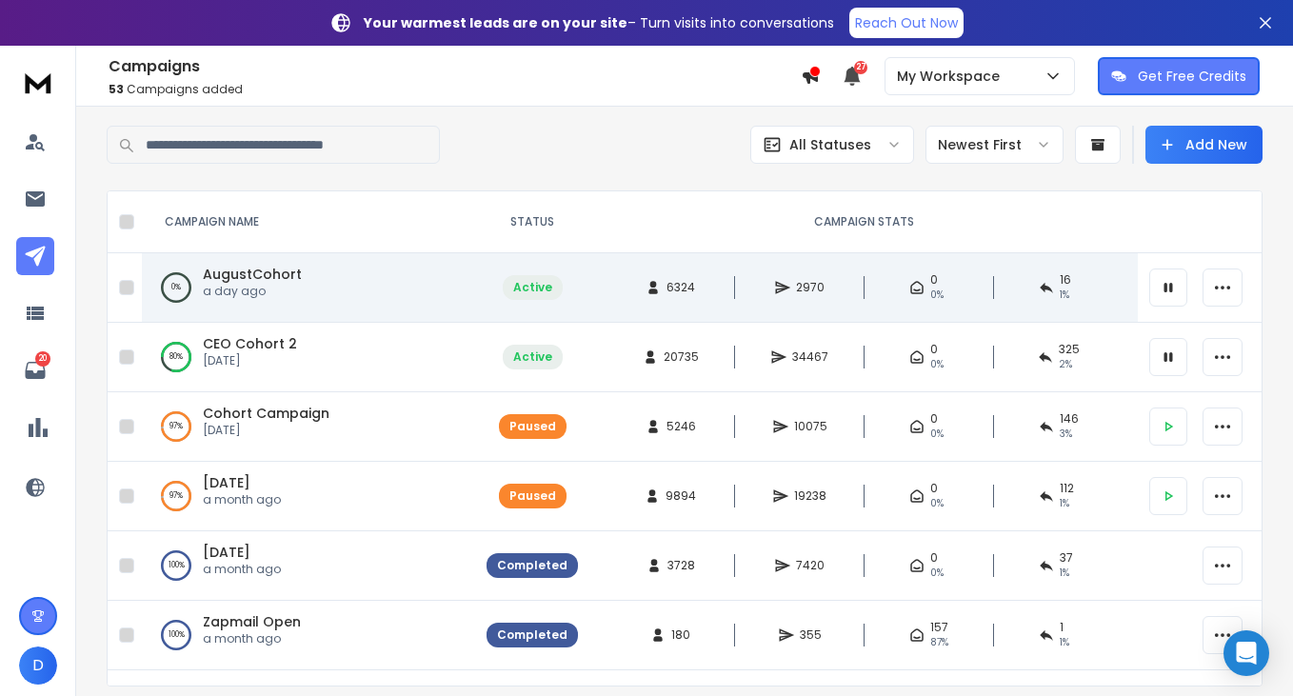
click at [254, 294] on p "a day ago" at bounding box center [252, 291] width 99 height 15
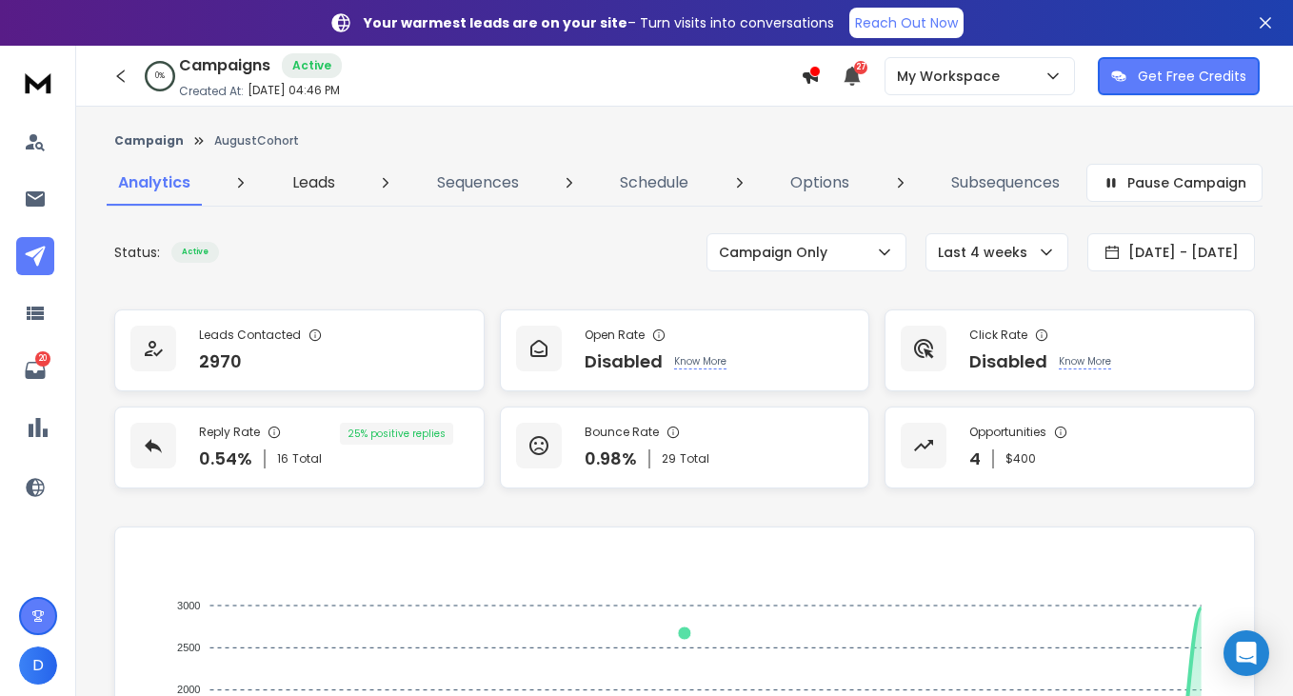
click at [306, 178] on p "Leads" at bounding box center [313, 182] width 43 height 23
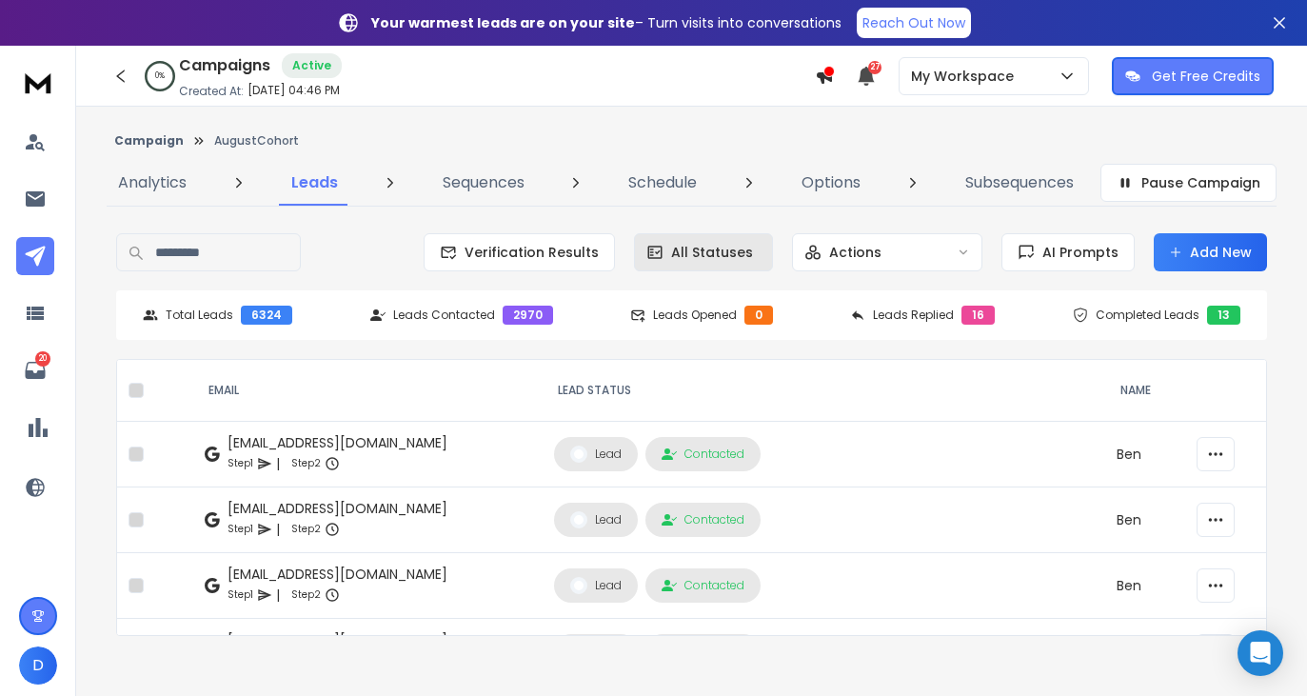
click at [712, 265] on button "All Statuses" at bounding box center [703, 252] width 139 height 38
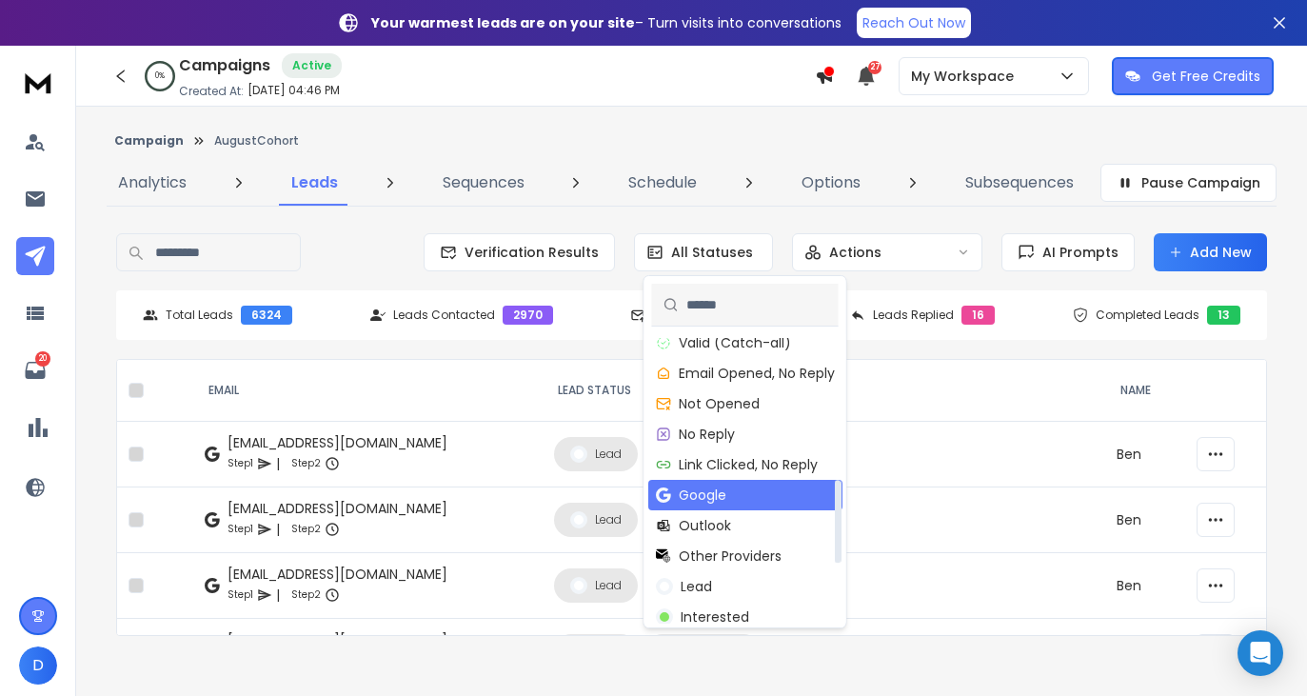
scroll to position [504, 0]
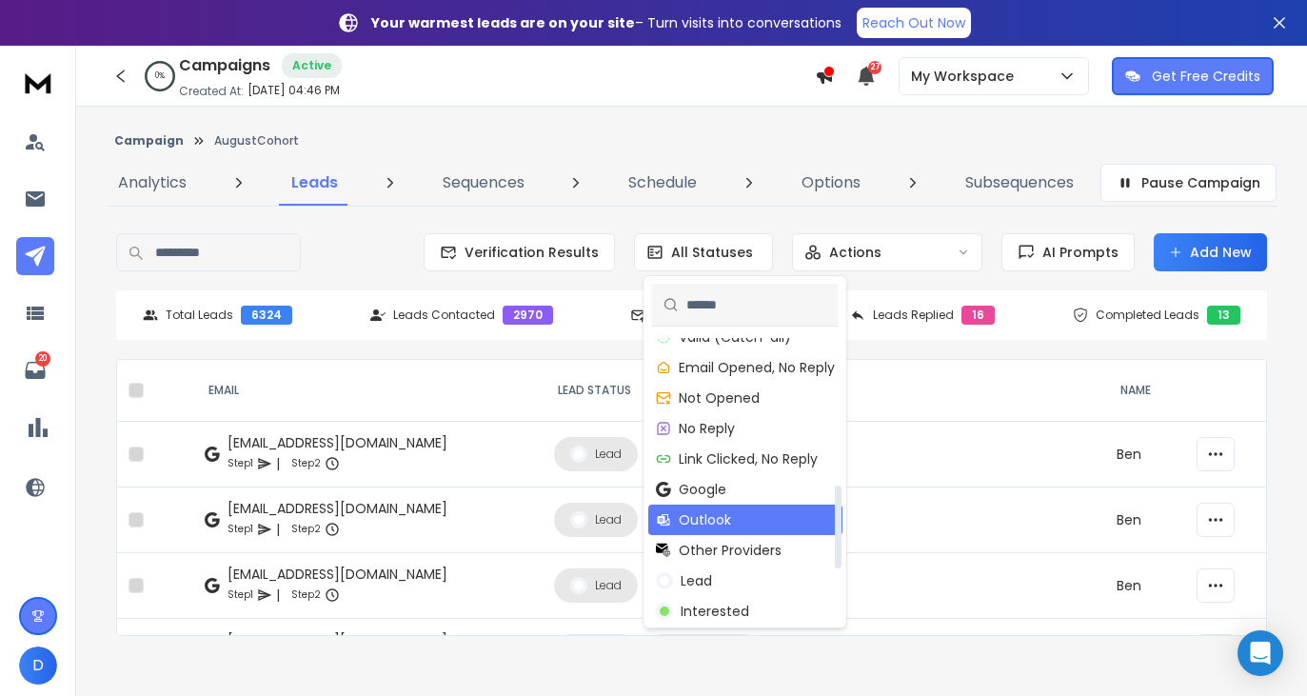
click at [729, 523] on p "Outlook" at bounding box center [705, 519] width 52 height 19
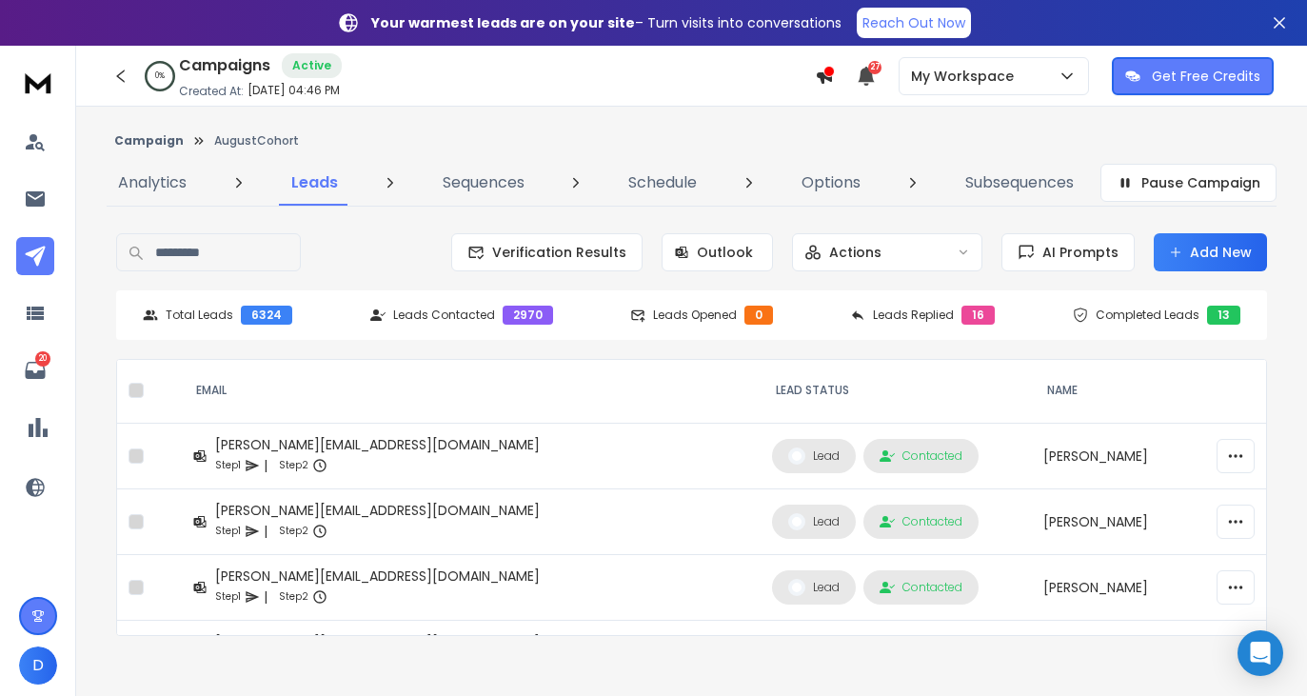
scroll to position [0, 0]
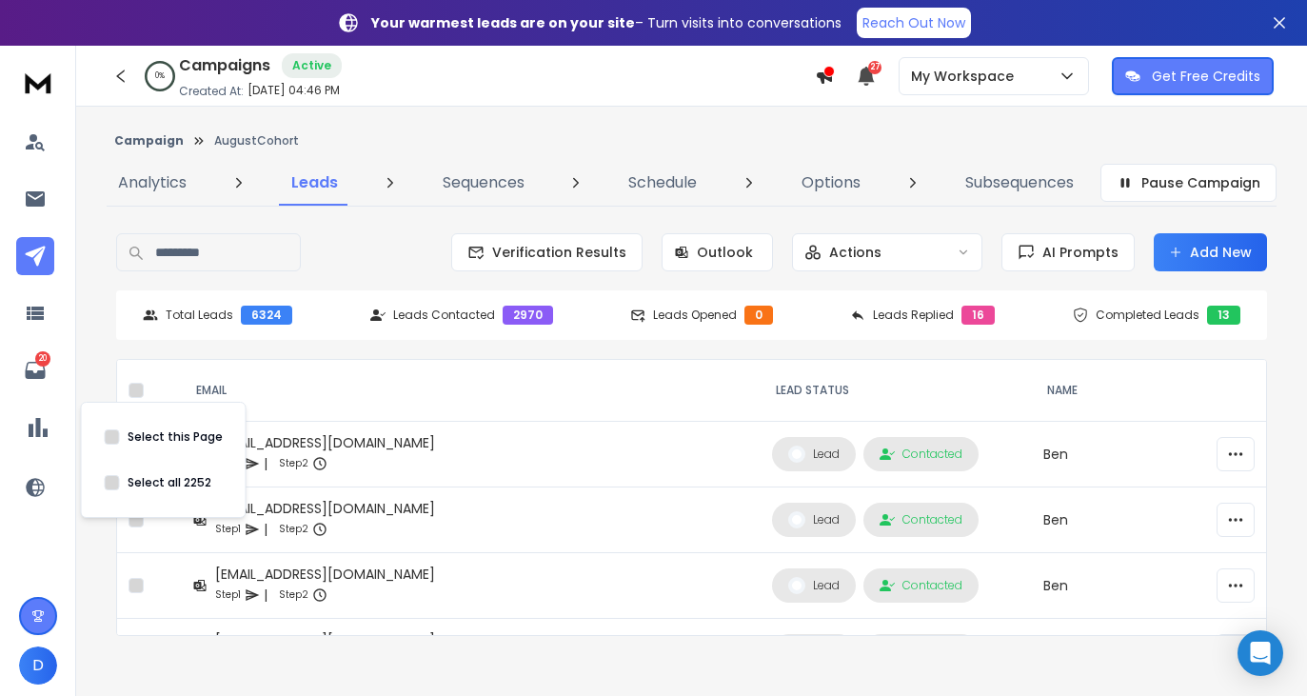
click at [110, 484] on button "Select this Page" at bounding box center [112, 482] width 15 height 15
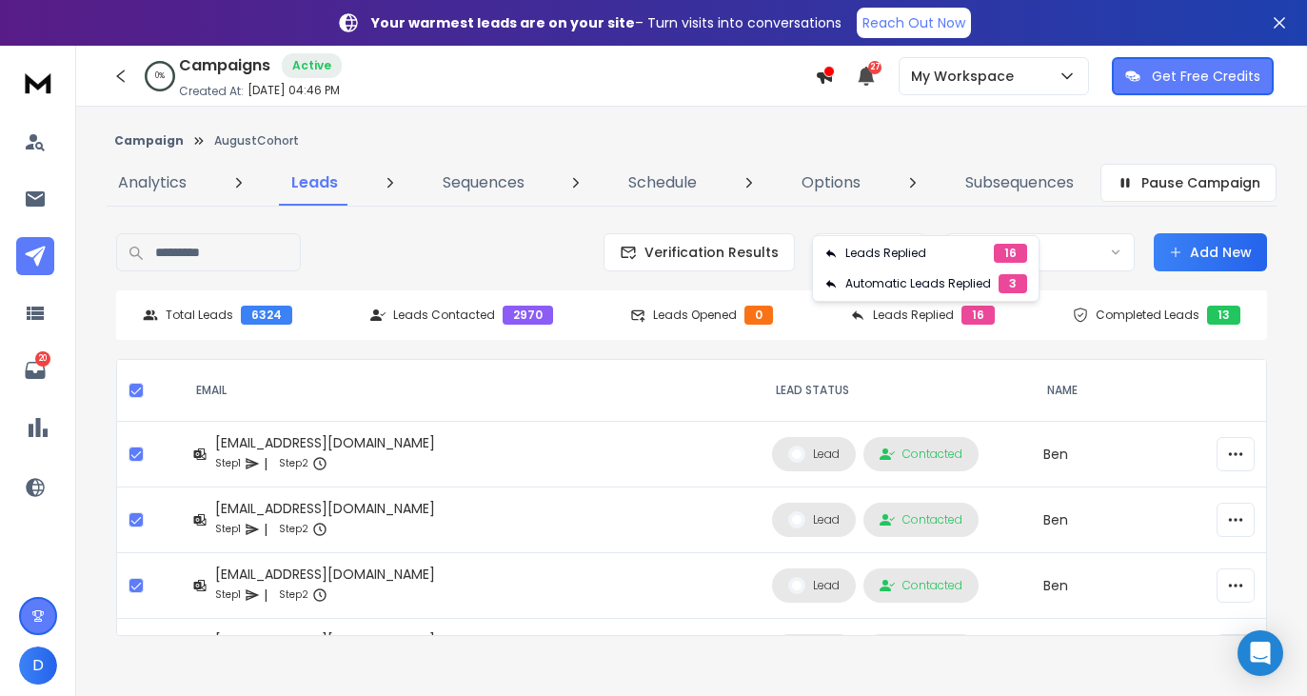
click at [1017, 263] on div "16" at bounding box center [1010, 253] width 33 height 19
click at [1059, 258] on div "Actions" at bounding box center [1029, 252] width 145 height 19
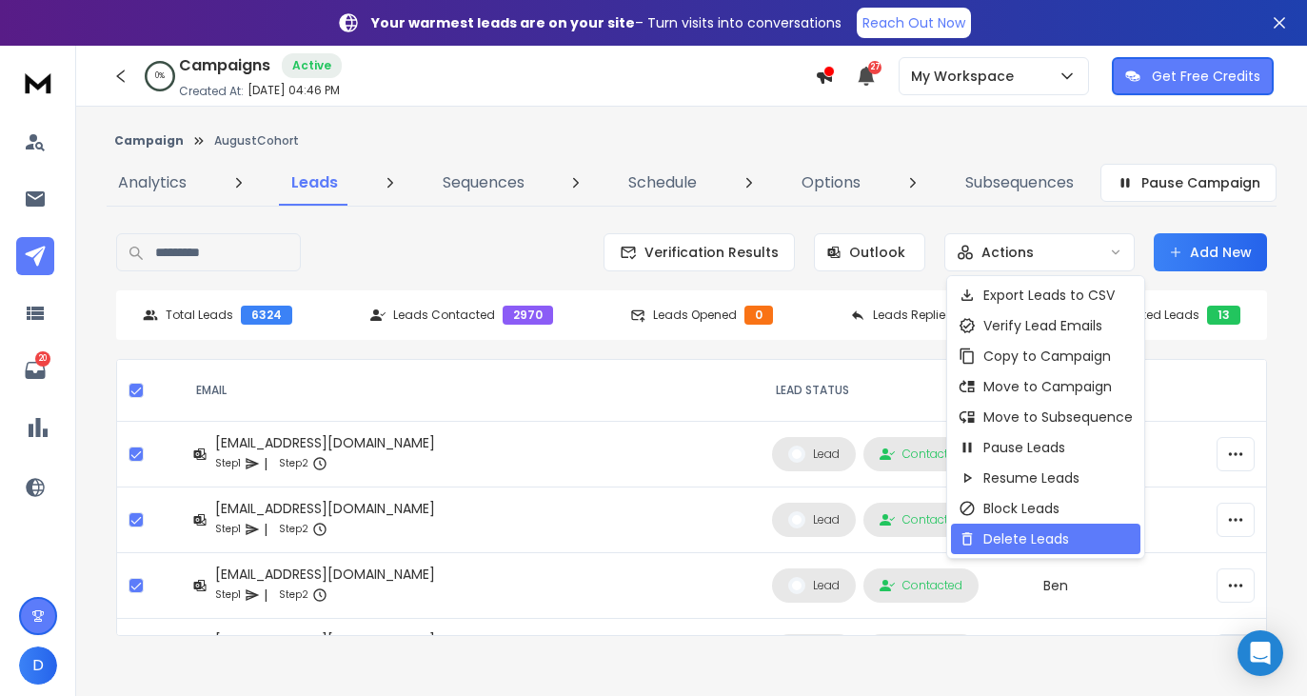
click at [1026, 542] on p "Delete Leads" at bounding box center [1027, 538] width 86 height 19
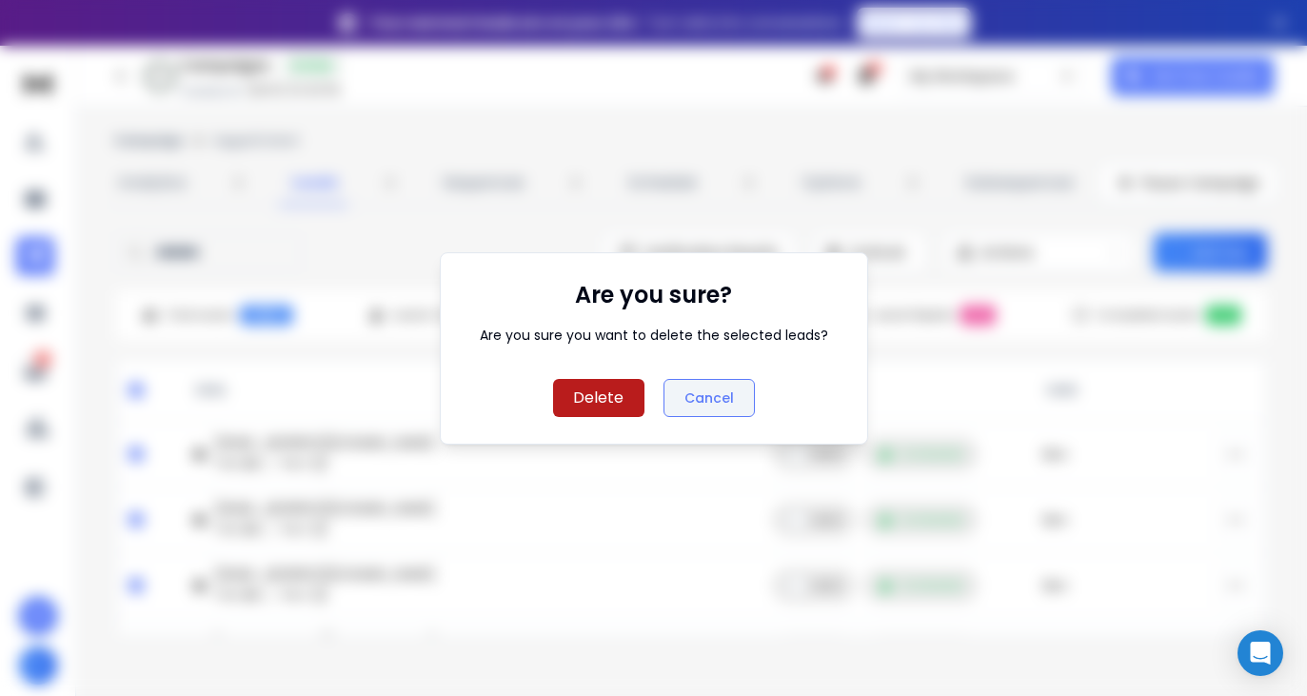
click at [594, 404] on button "Delete" at bounding box center [598, 398] width 91 height 38
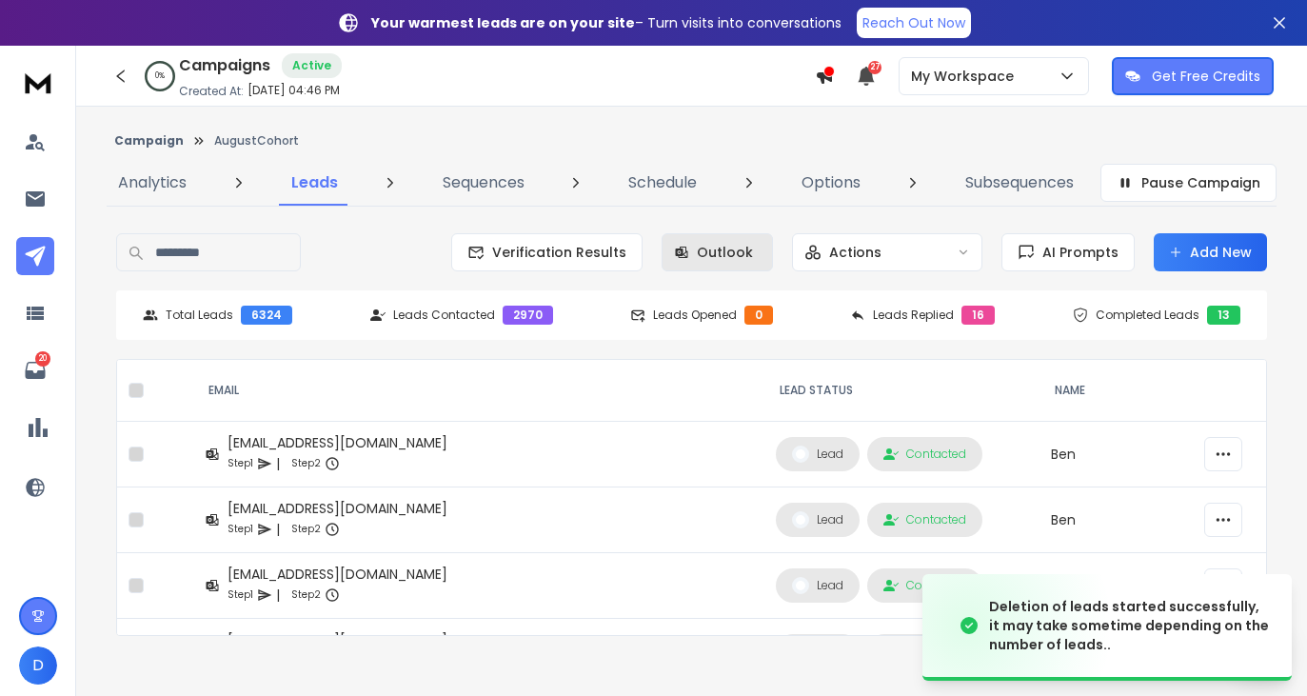
click at [743, 259] on p "Outlook" at bounding box center [725, 252] width 56 height 19
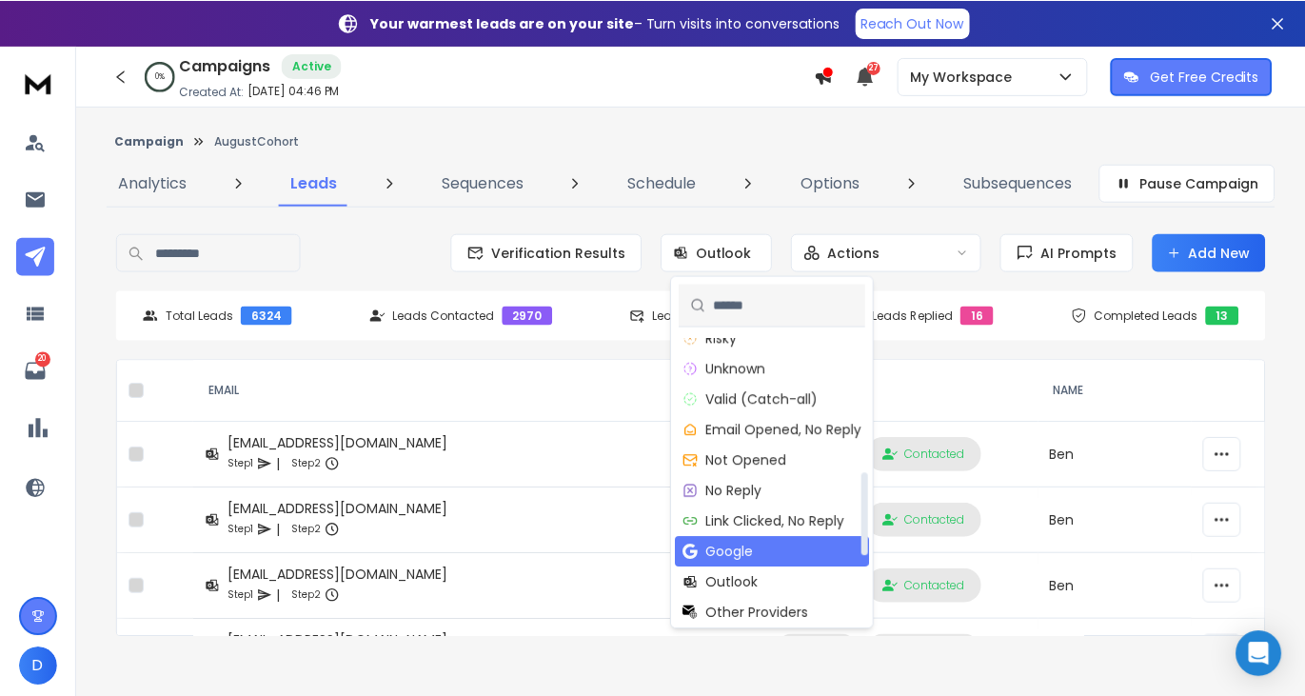
scroll to position [460, 0]
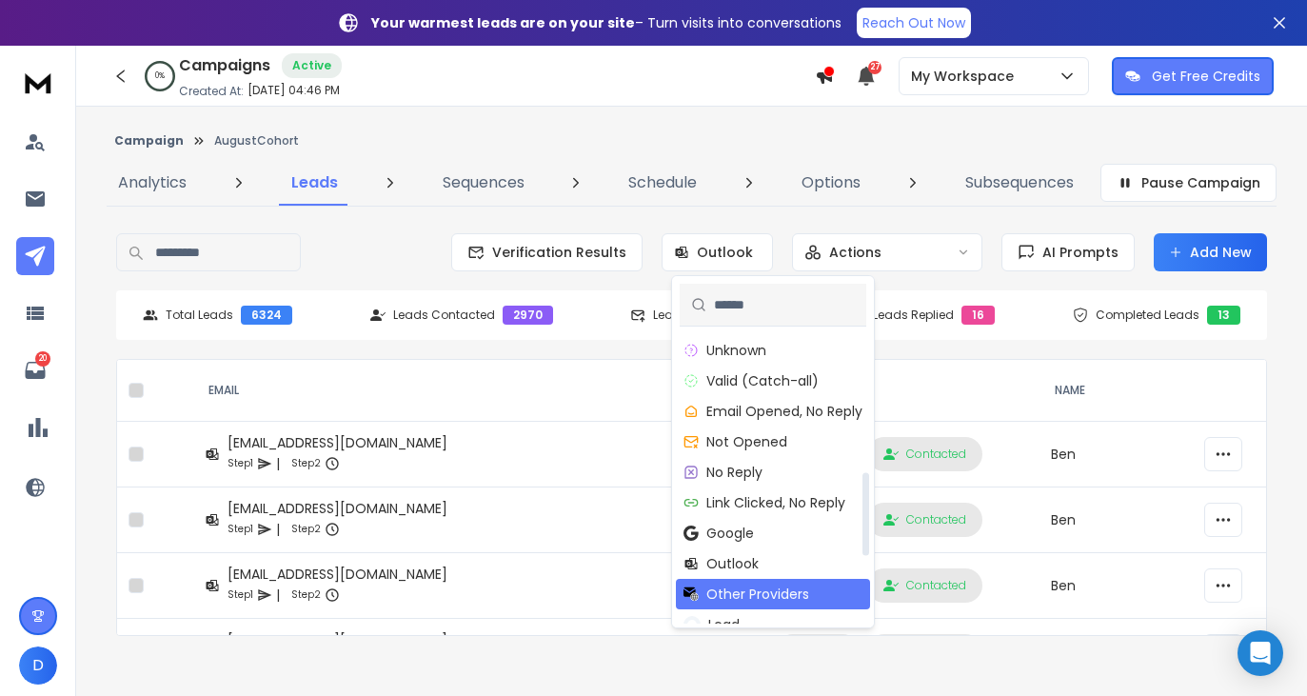
click at [746, 591] on p "Other Providers" at bounding box center [758, 594] width 103 height 19
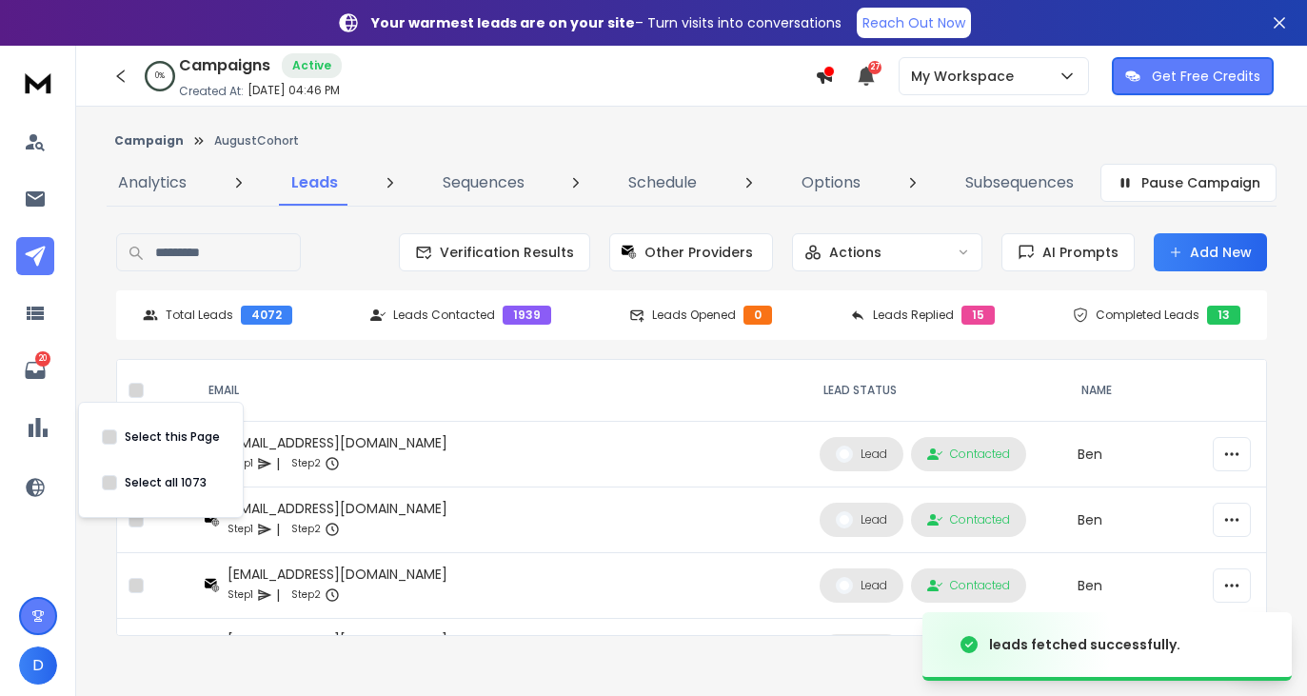
click at [113, 483] on button "Select this Page" at bounding box center [109, 482] width 15 height 15
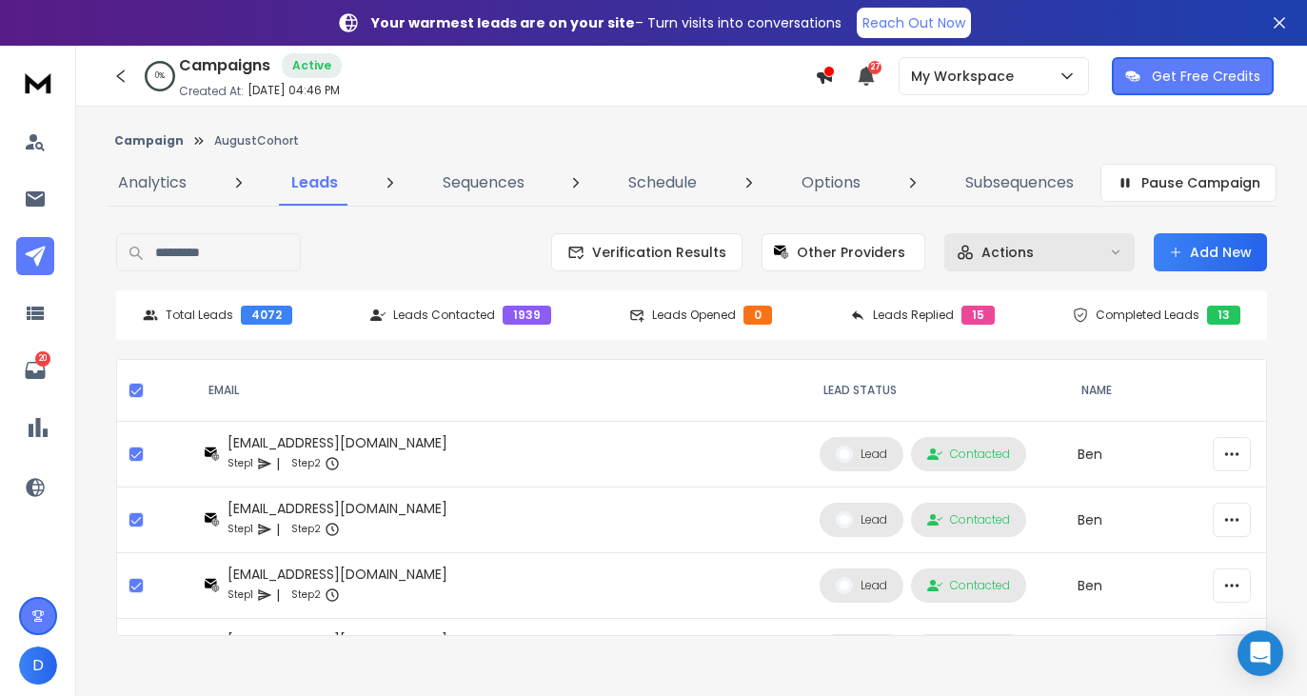
click at [1066, 252] on div "Actions" at bounding box center [1029, 252] width 145 height 19
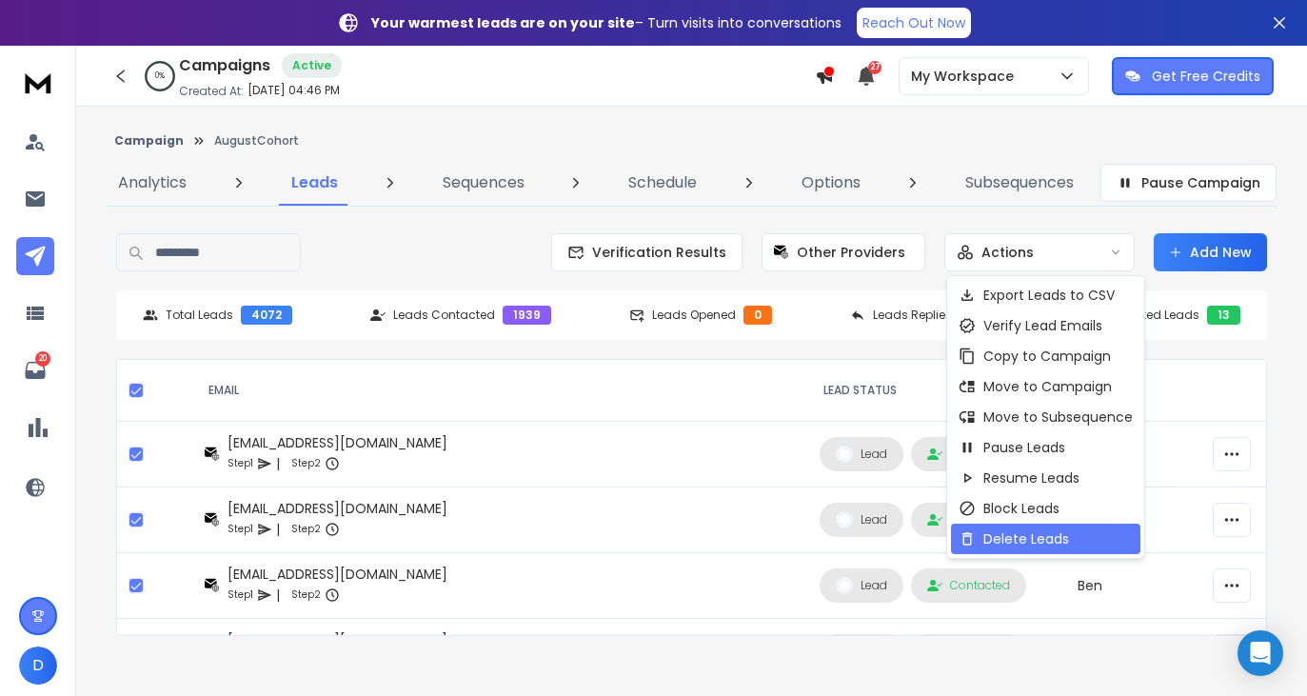
click at [1024, 532] on p "Delete Leads" at bounding box center [1027, 538] width 86 height 19
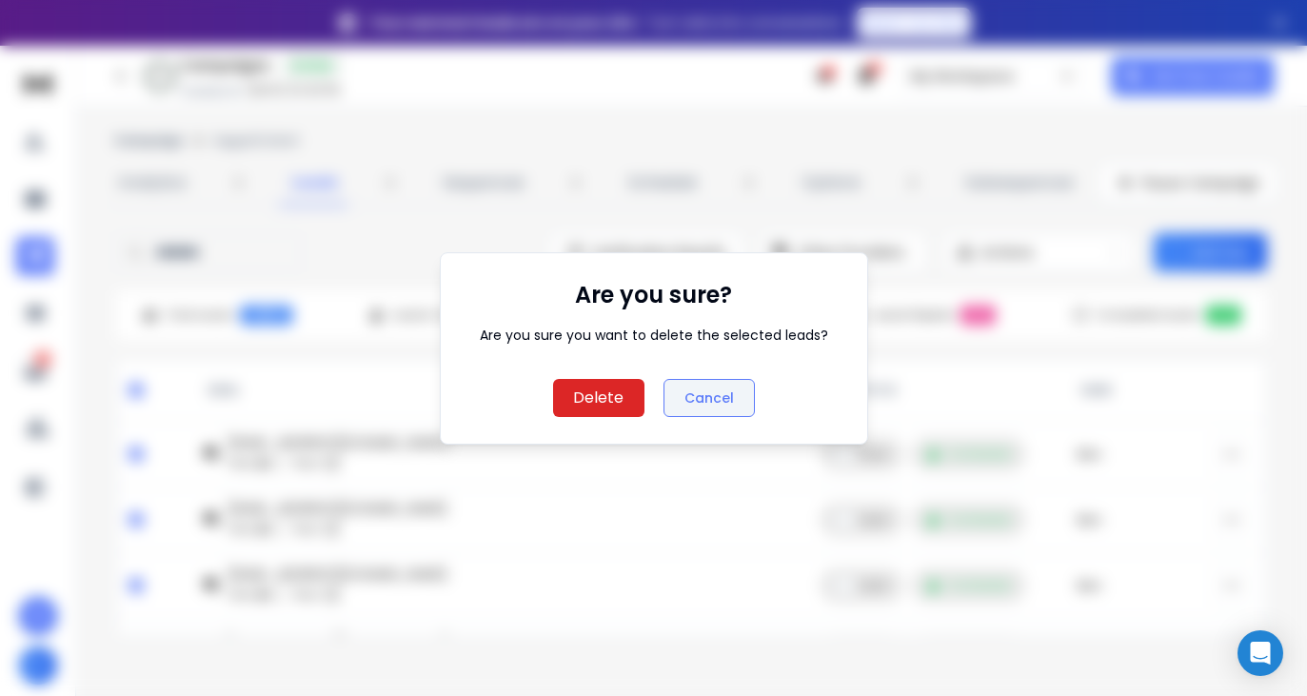
click at [605, 363] on div "Are you sure? Are you sure you want to delete the selected leads? Delete Cancel" at bounding box center [654, 348] width 373 height 137
click at [608, 398] on button "Delete" at bounding box center [598, 398] width 91 height 38
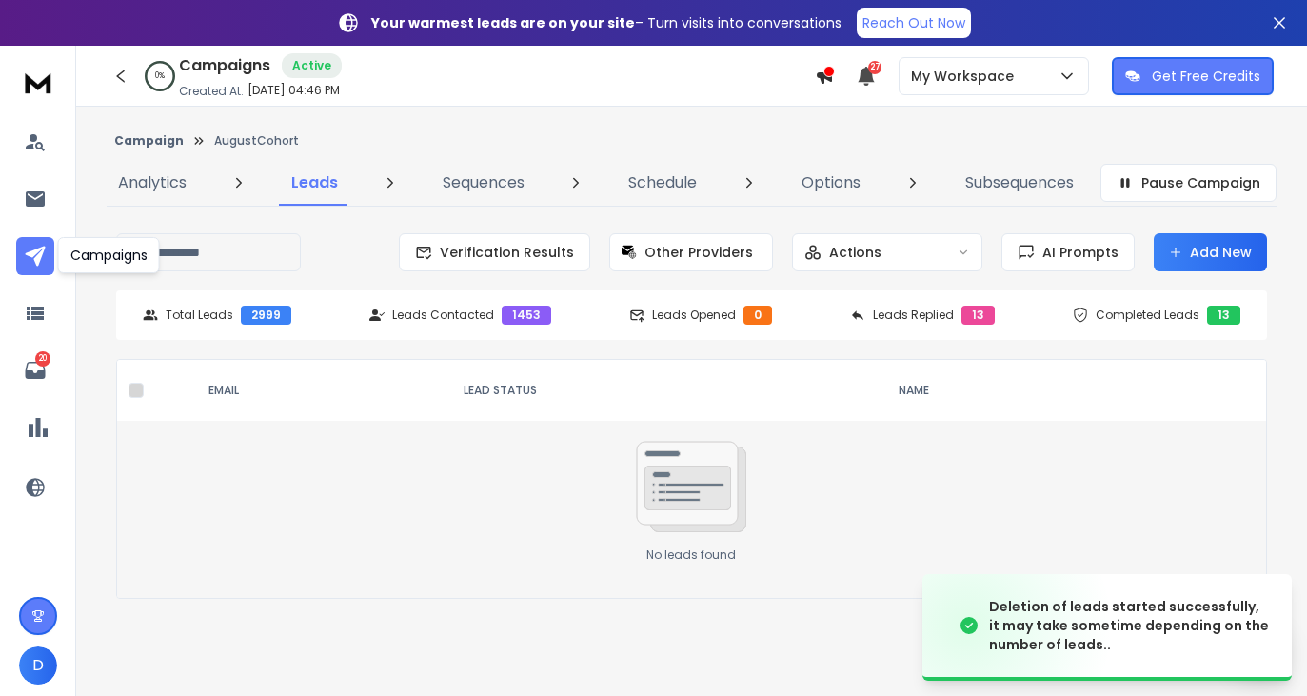
click at [31, 268] on link at bounding box center [35, 256] width 38 height 38
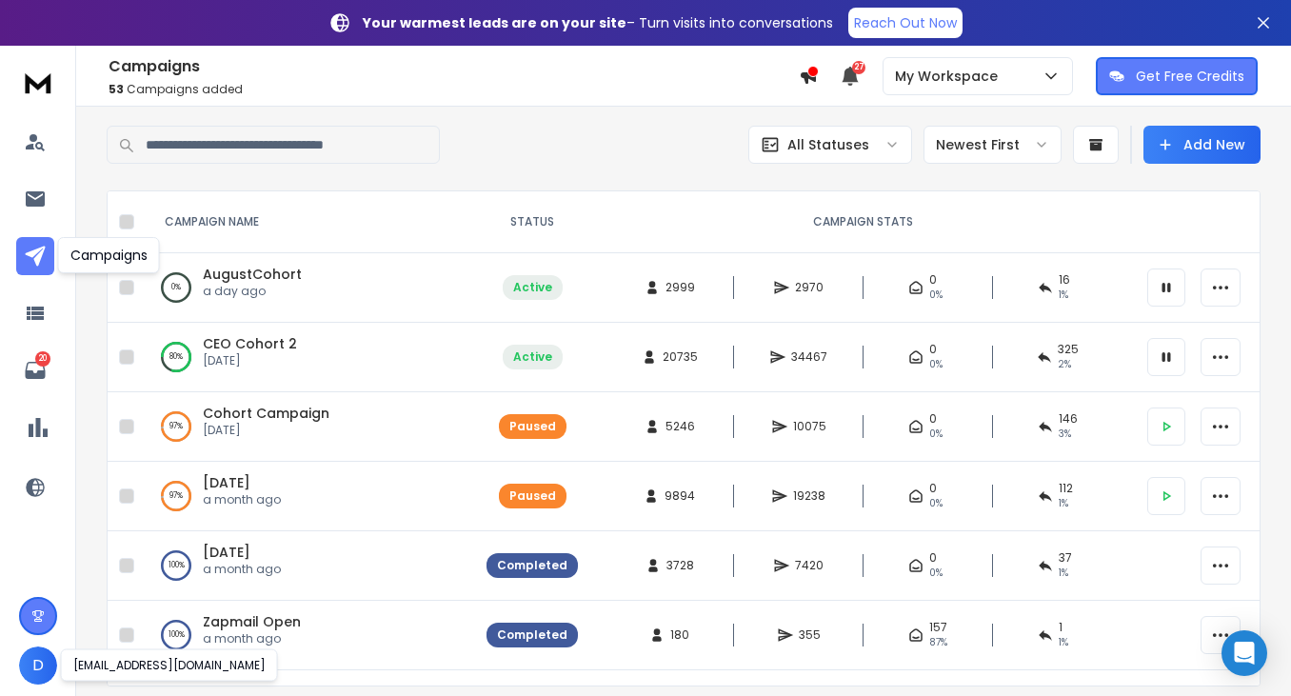
click at [37, 668] on span "D" at bounding box center [38, 666] width 38 height 38
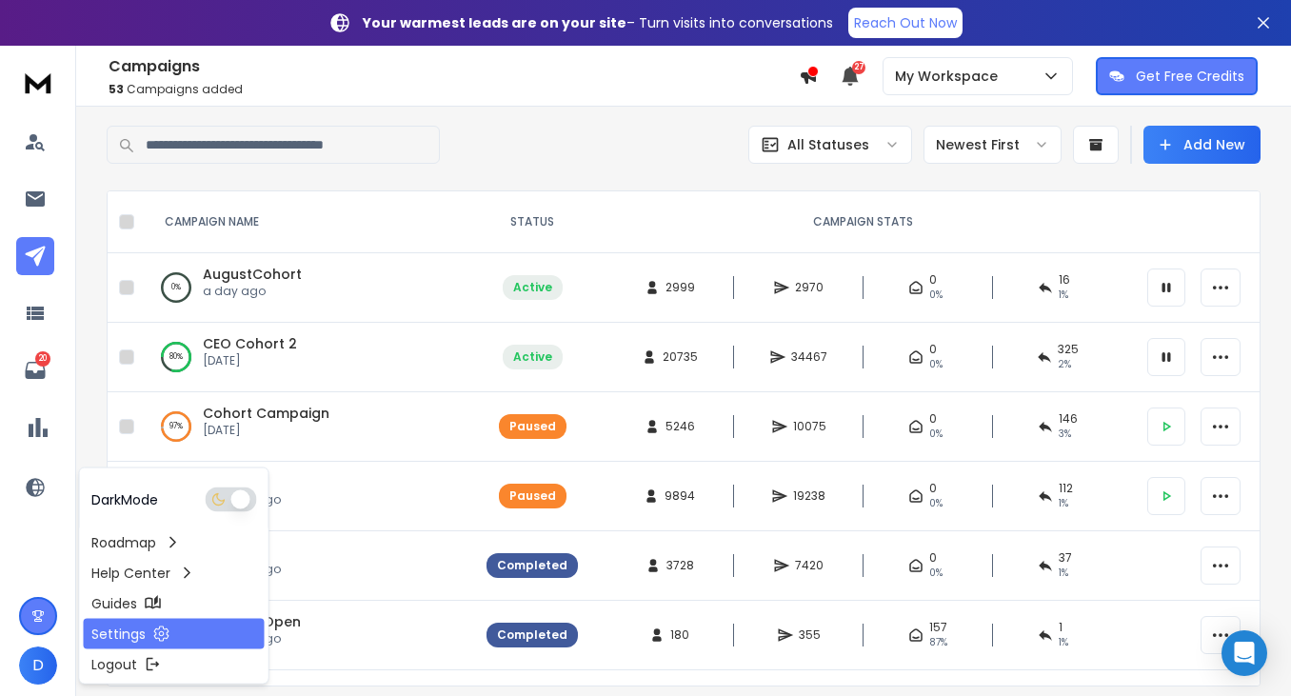
click at [122, 630] on p "Settings" at bounding box center [118, 634] width 54 height 19
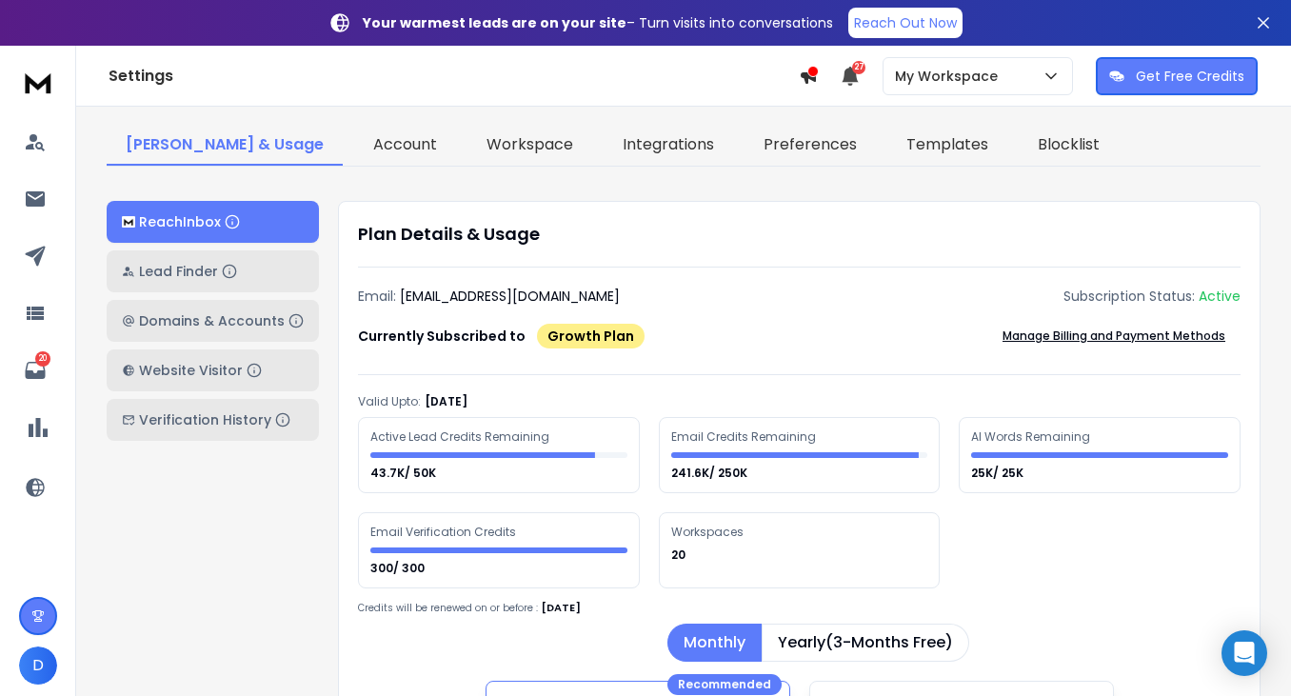
click at [1019, 144] on link "Blocklist" at bounding box center [1069, 146] width 100 height 40
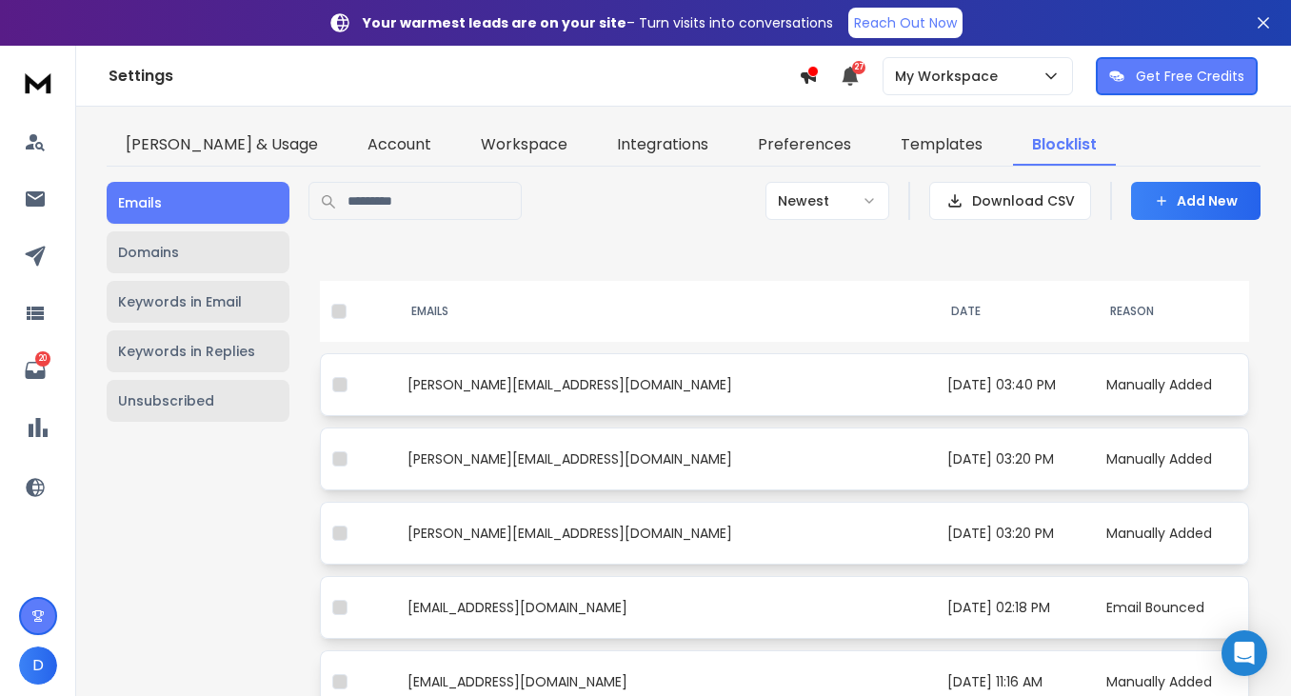
click at [1181, 210] on button "Add New" at bounding box center [1196, 201] width 130 height 38
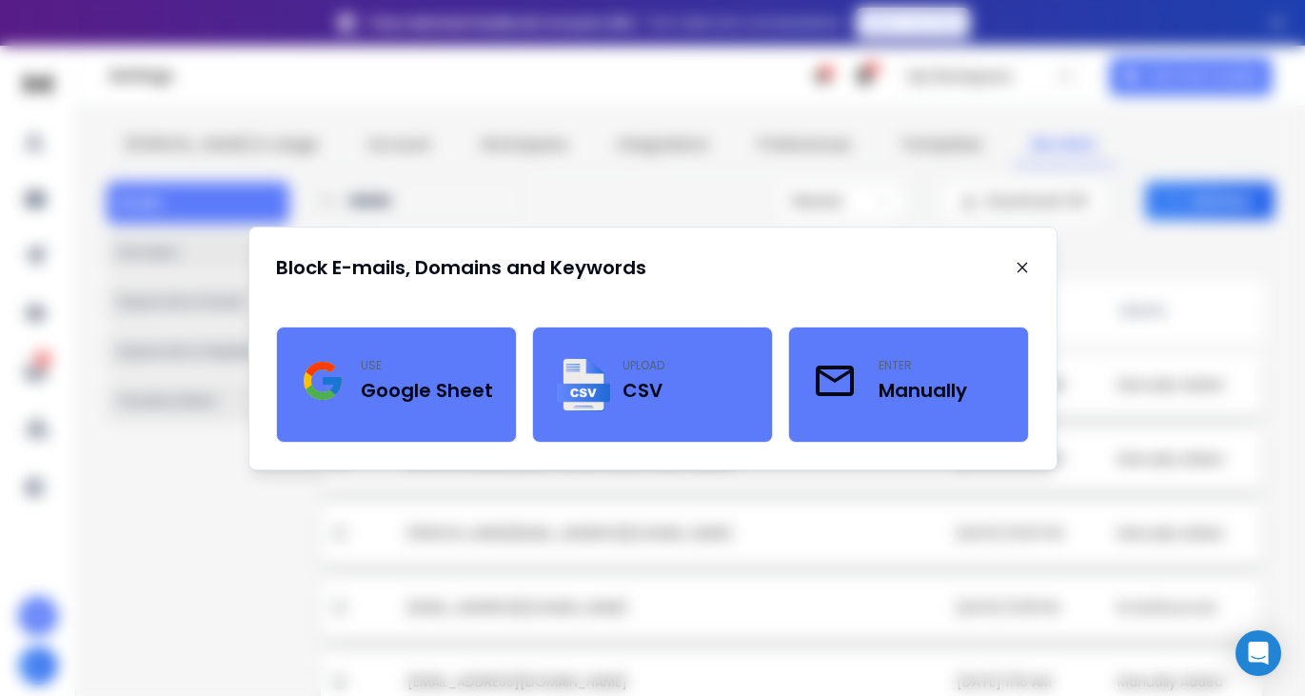
click at [931, 358] on p "enter" at bounding box center [923, 365] width 89 height 15
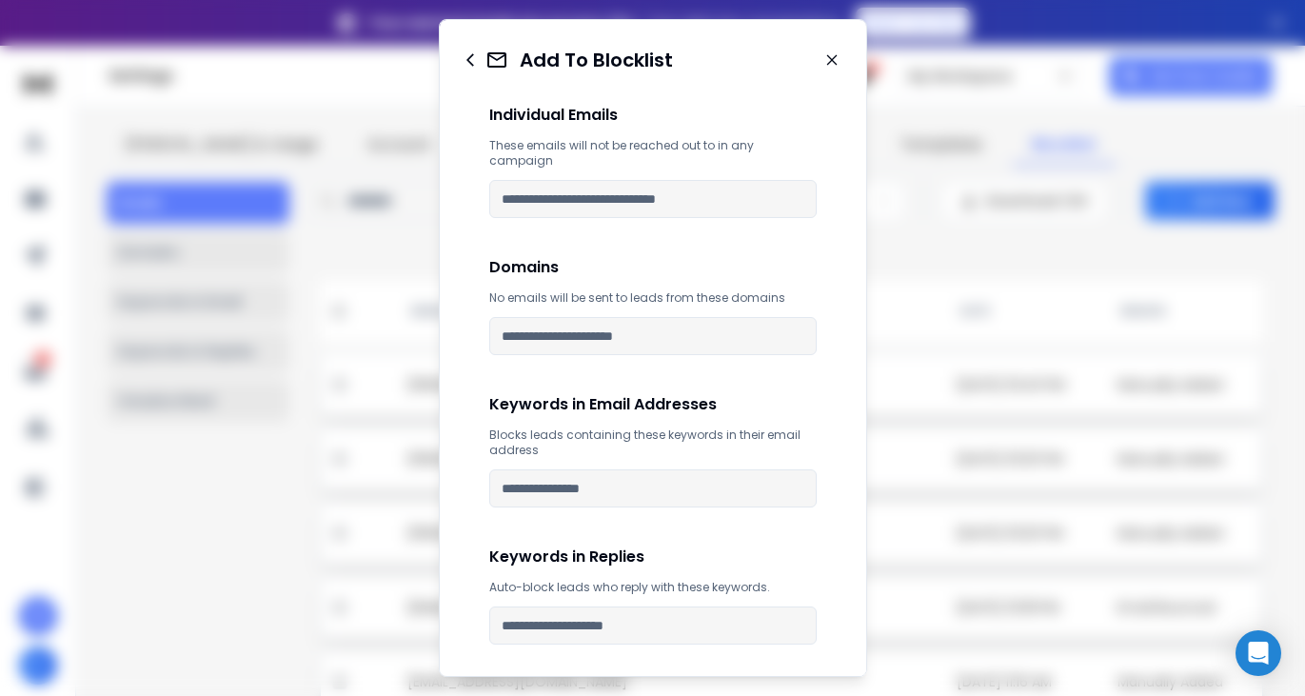
click at [669, 196] on input at bounding box center [653, 199] width 328 height 38
paste input "**********"
drag, startPoint x: 660, startPoint y: 184, endPoint x: 547, endPoint y: 189, distance: 113.4
click at [547, 189] on input "**********" at bounding box center [653, 199] width 328 height 38
type input "**********"
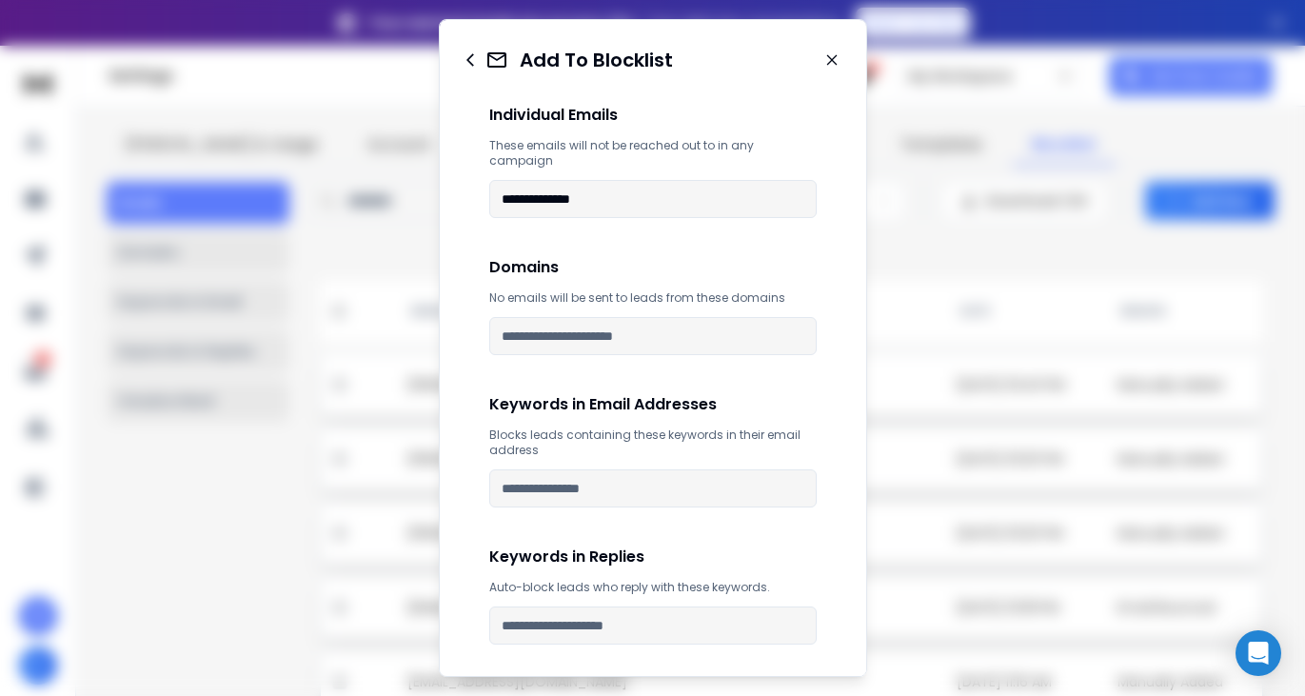
click at [589, 320] on input at bounding box center [653, 336] width 328 height 38
paste input "*********"
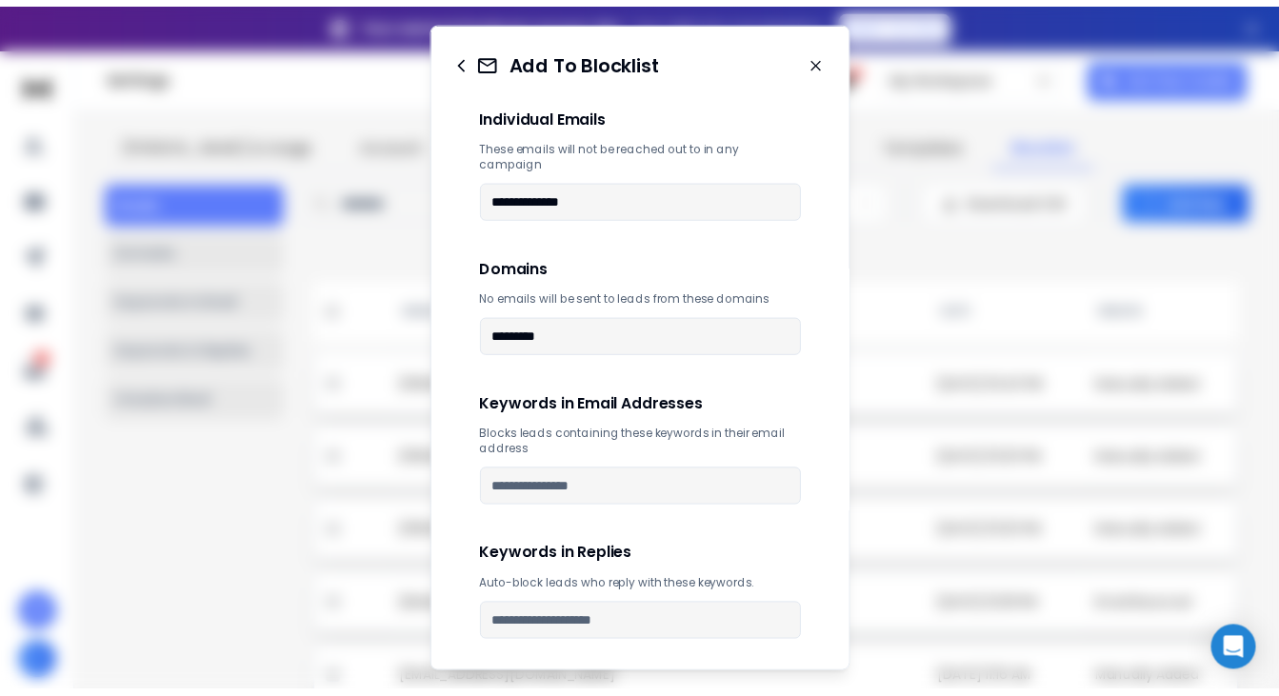
scroll to position [75, 0]
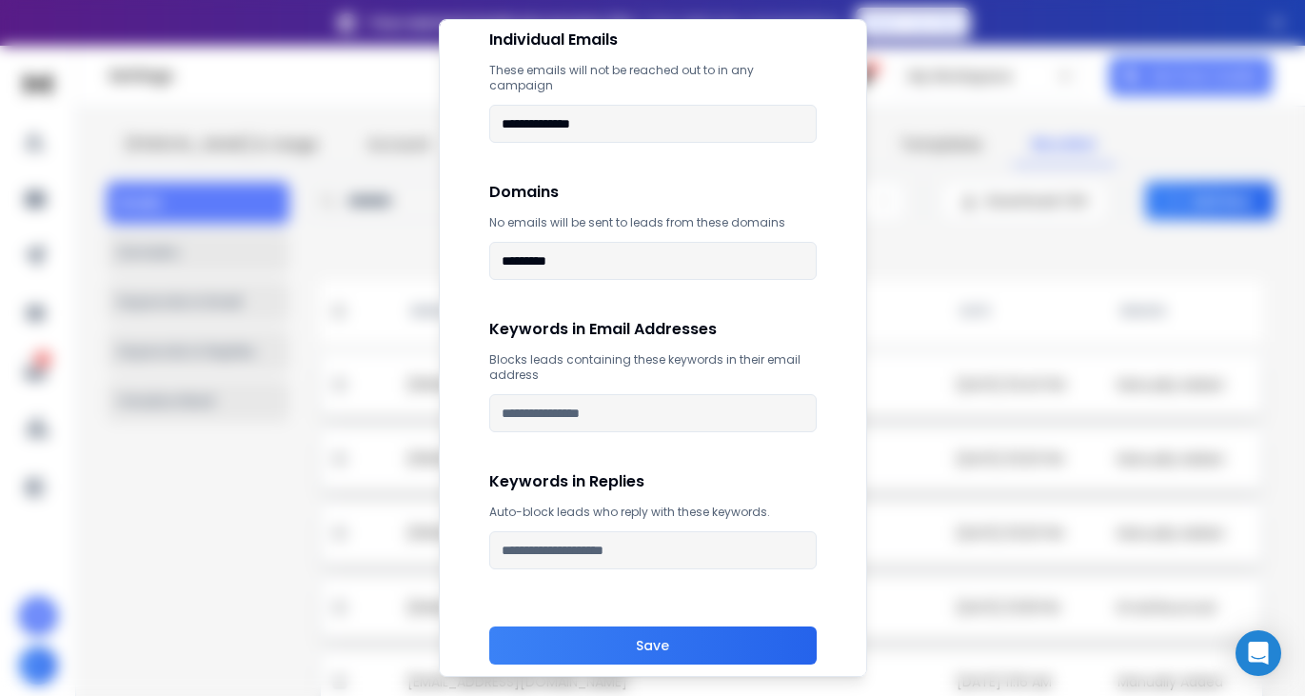
type input "*********"
click at [674, 628] on button "Save" at bounding box center [653, 646] width 328 height 38
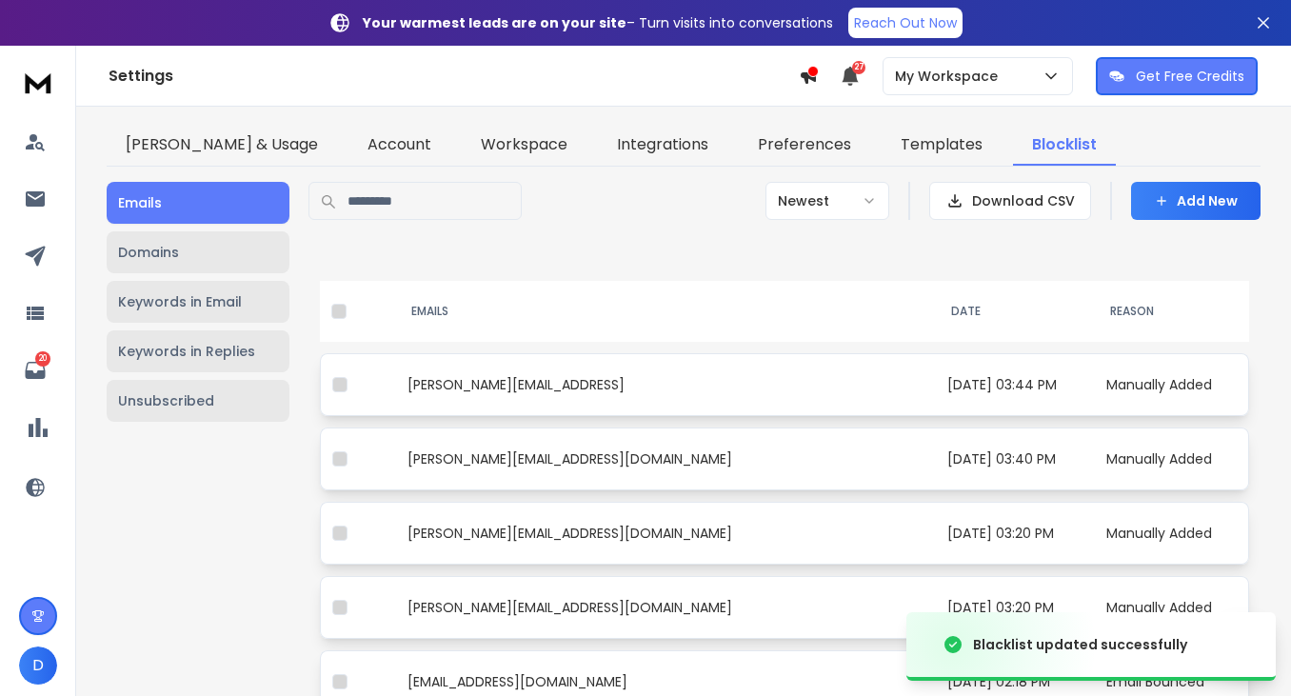
click at [58, 237] on div at bounding box center [38, 260] width 44 height 46
click at [41, 261] on icon at bounding box center [35, 256] width 23 height 23
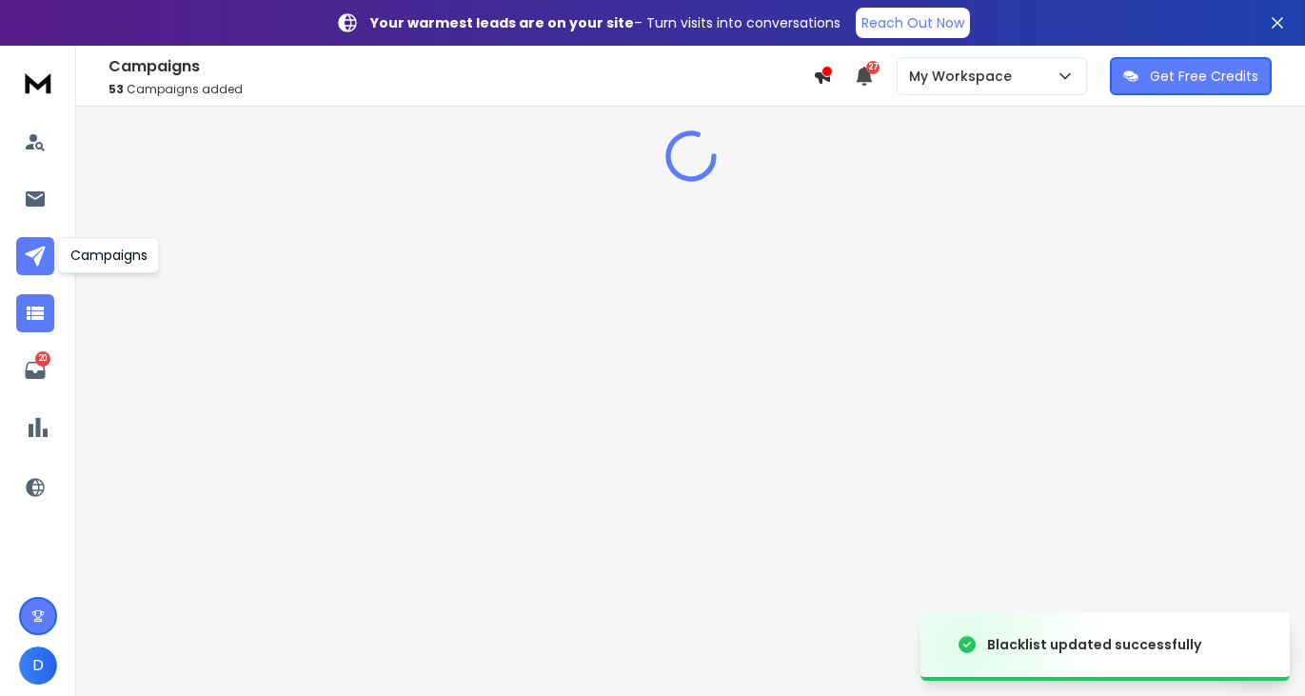
click at [34, 326] on link at bounding box center [35, 313] width 38 height 38
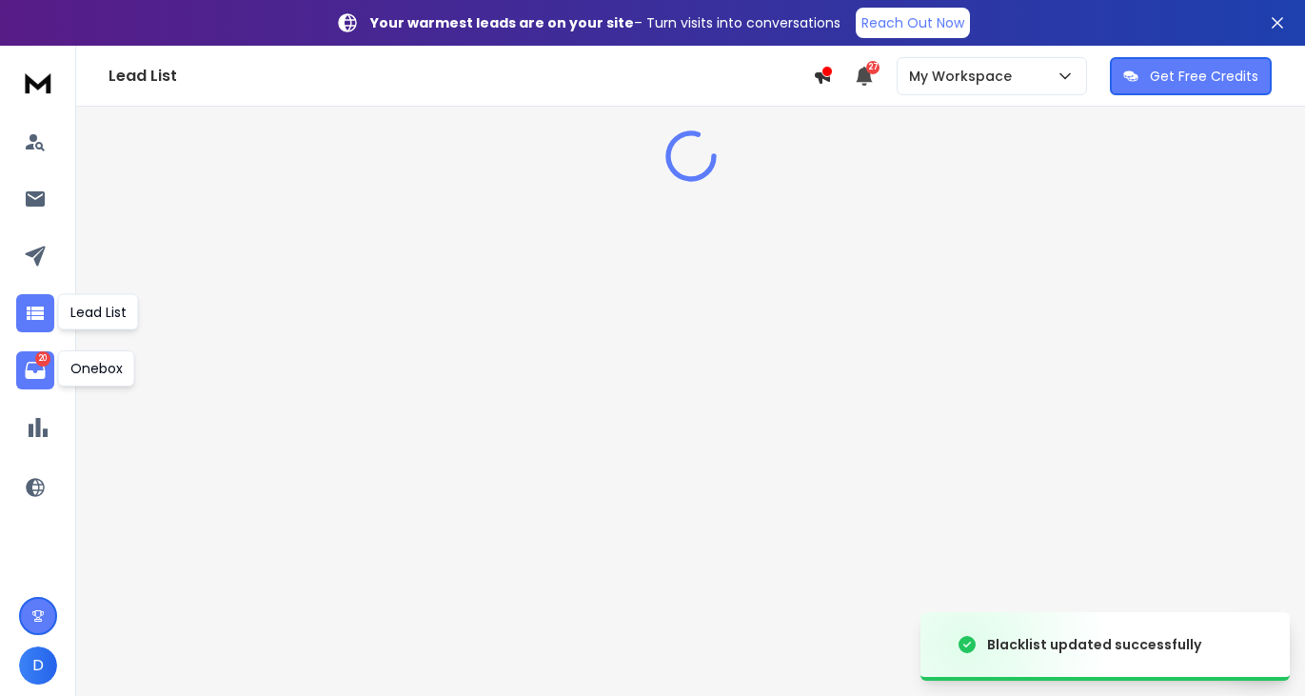
click at [27, 369] on icon at bounding box center [35, 370] width 23 height 23
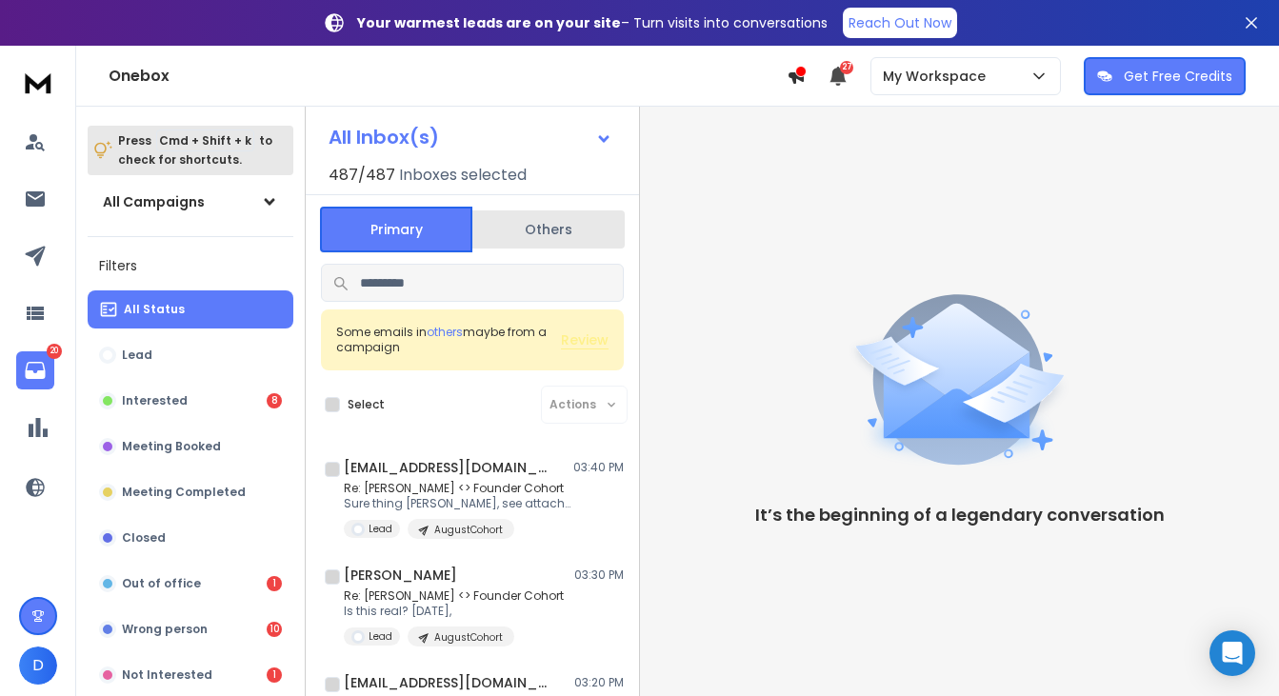
click at [506, 203] on div "All Inbox(s) 487 / 487 Inboxes selected Primary Others Some emails in others ma…" at bounding box center [472, 455] width 333 height 696
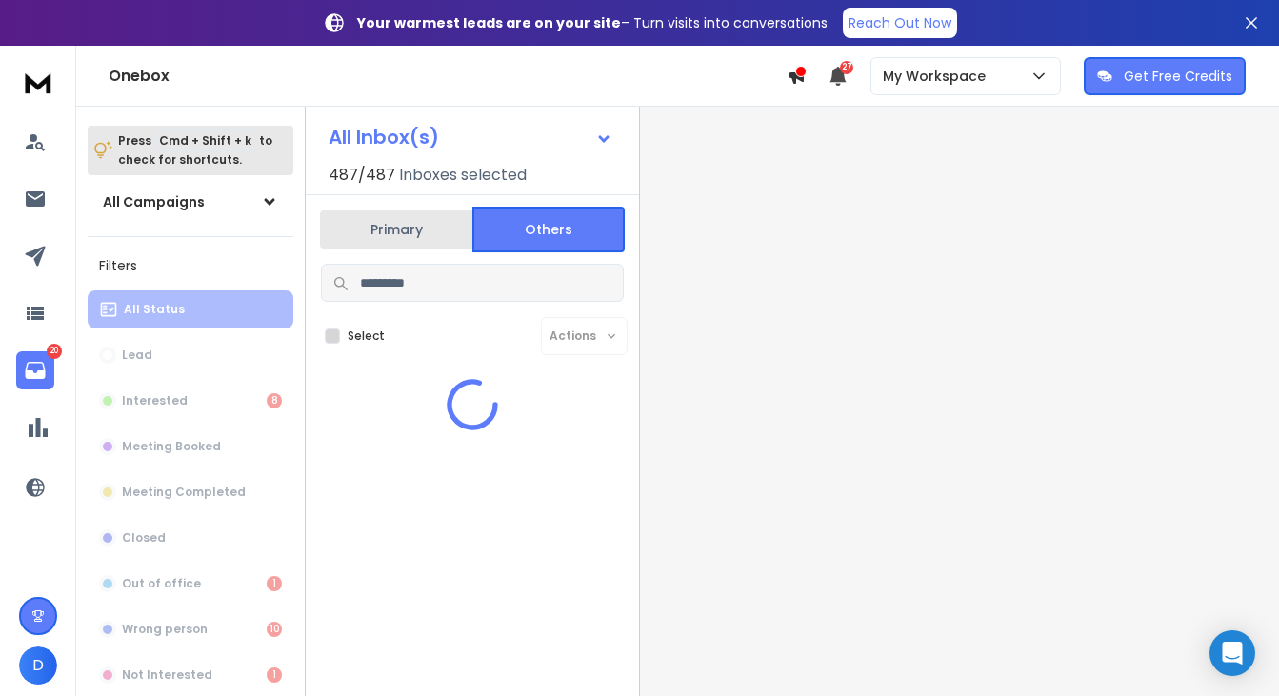
click at [518, 216] on button "Others" at bounding box center [548, 230] width 152 height 46
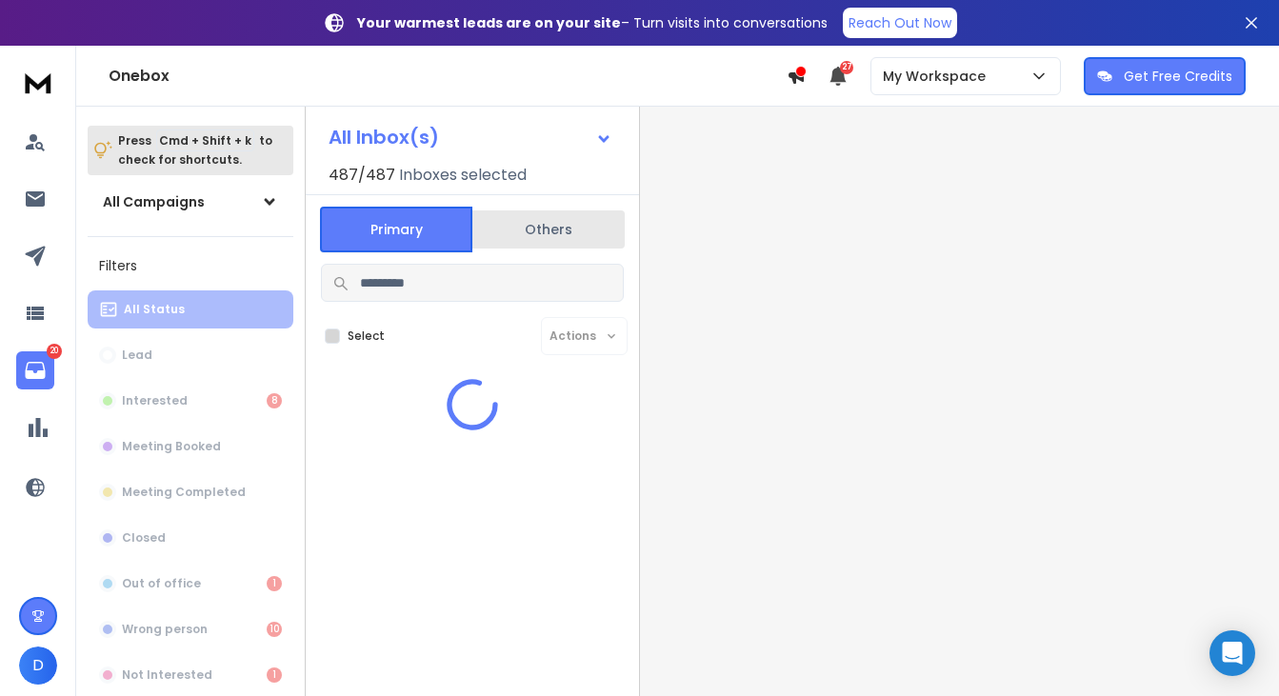
click at [446, 241] on button "Primary" at bounding box center [396, 230] width 152 height 46
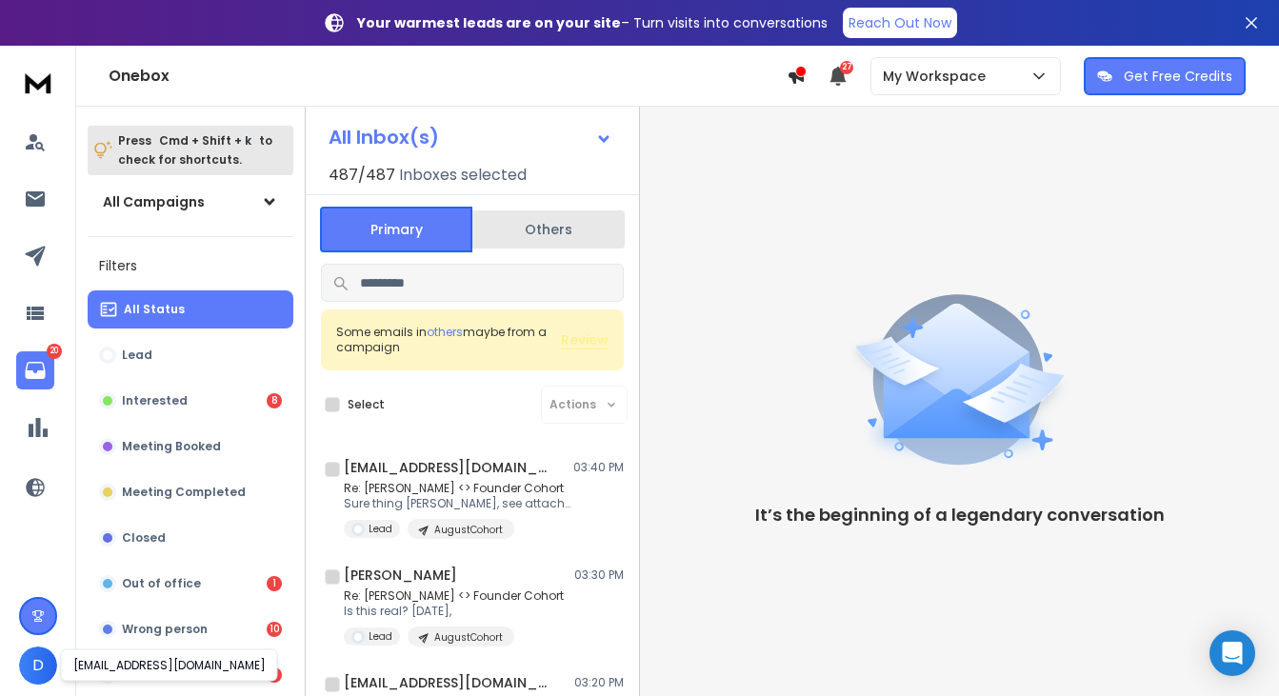
click at [43, 650] on span "D" at bounding box center [38, 666] width 38 height 38
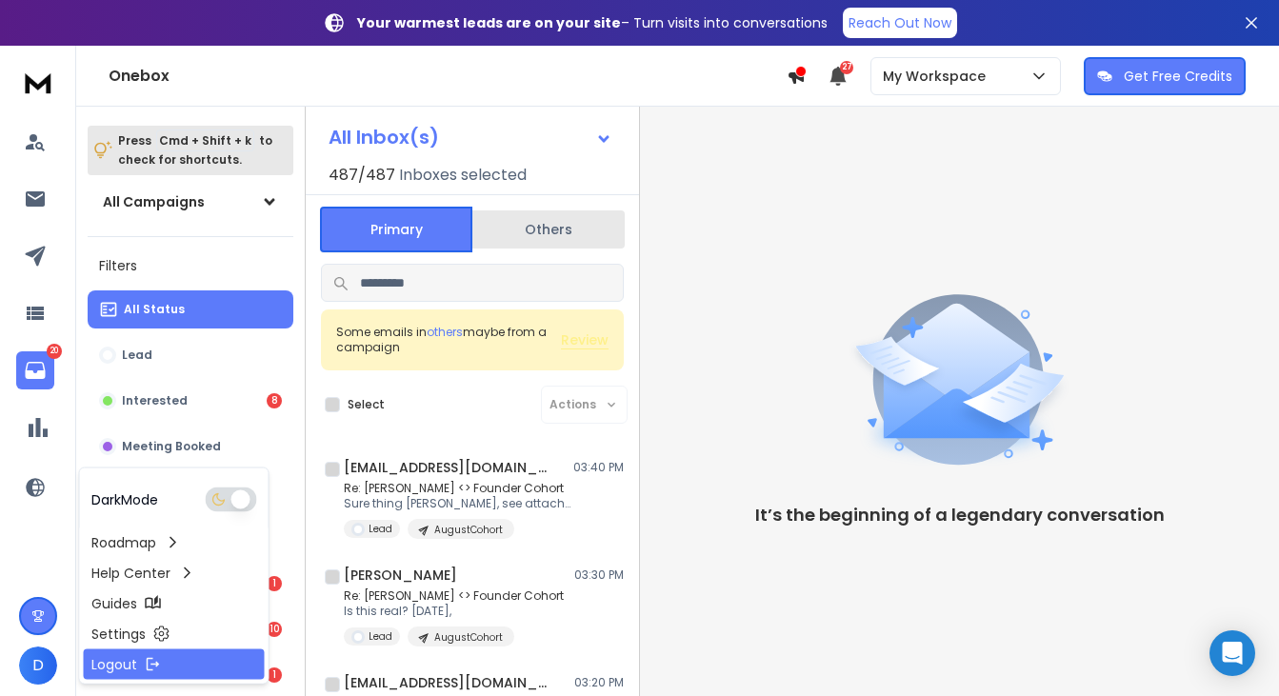
click at [129, 667] on p "Logout" at bounding box center [114, 664] width 46 height 19
